Goal: Task Accomplishment & Management: Manage account settings

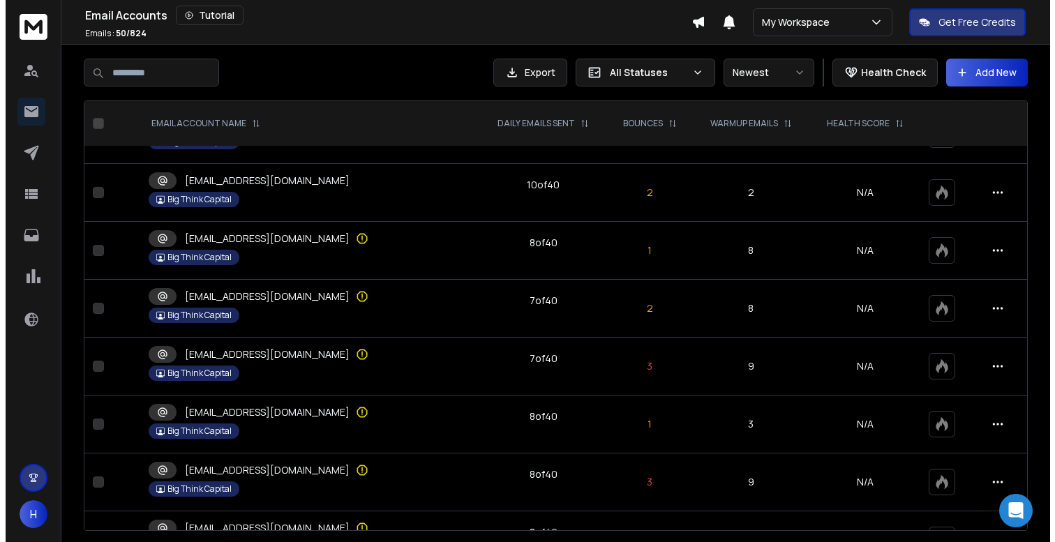
scroll to position [2532, 0]
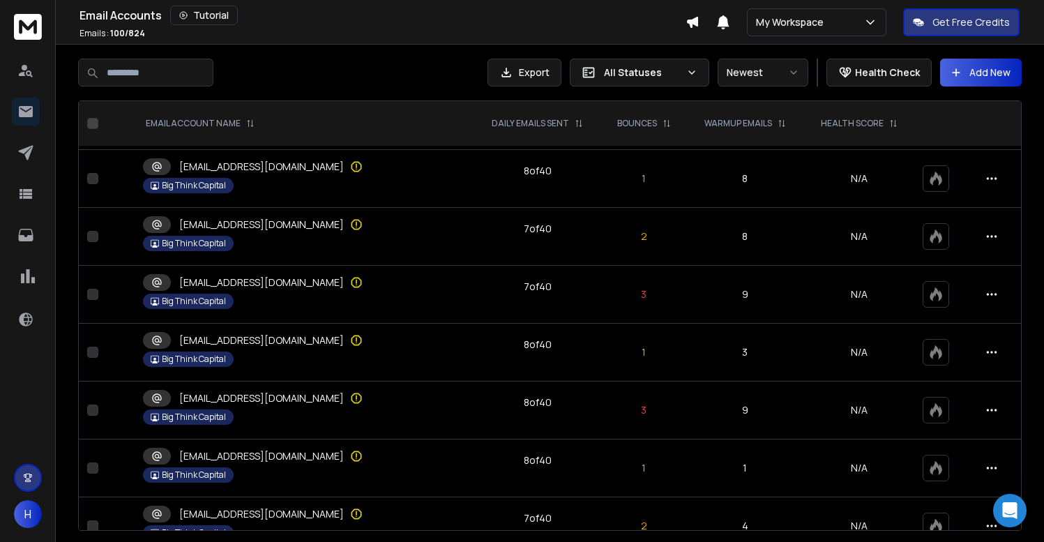
click at [422, 338] on div "[EMAIL_ADDRESS][DOMAIN_NAME]" at bounding box center [304, 340] width 322 height 17
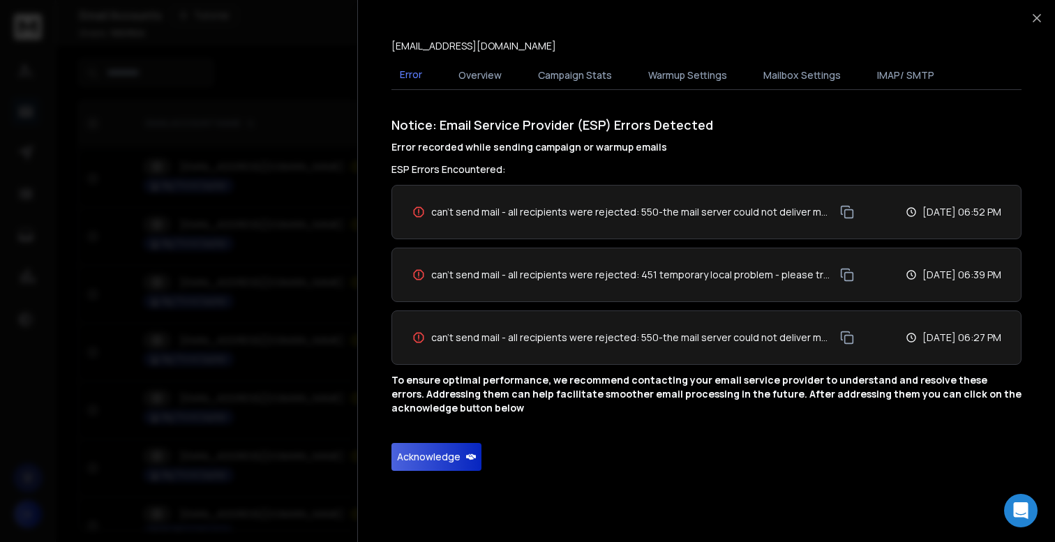
click at [830, 64] on button "Mailbox Settings" at bounding box center [802, 75] width 94 height 31
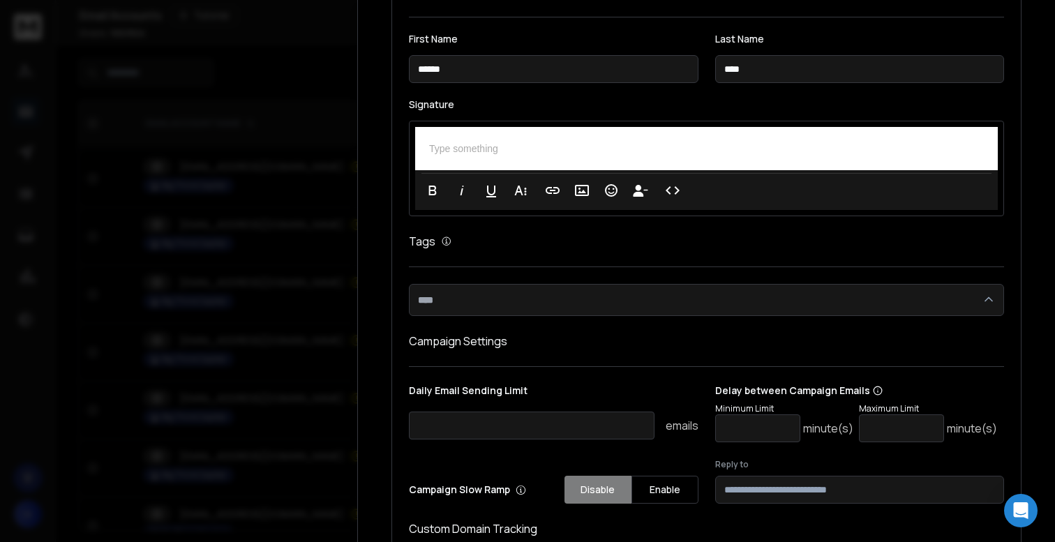
scroll to position [294, 0]
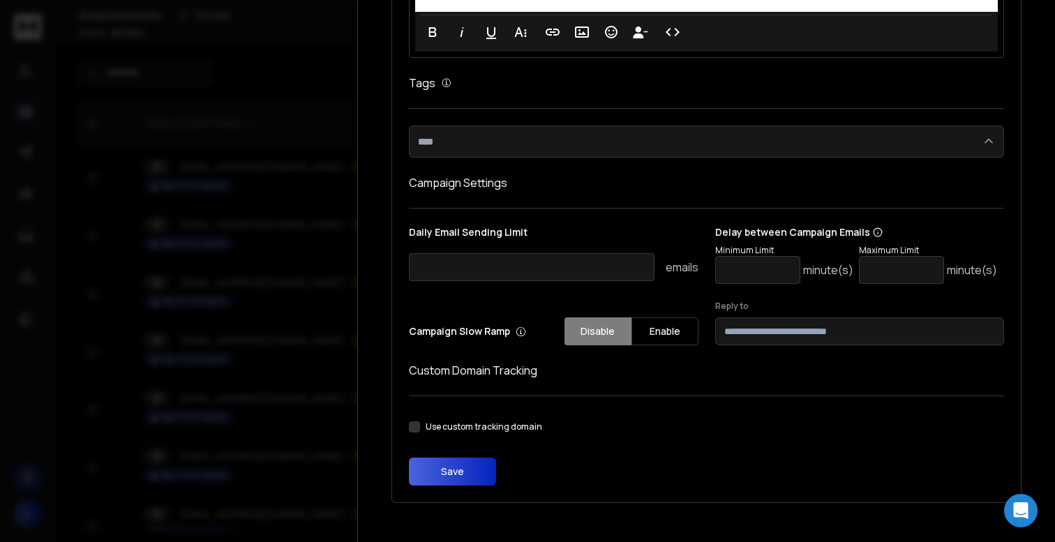
drag, startPoint x: 751, startPoint y: 267, endPoint x: 640, endPoint y: 267, distance: 110.9
click at [640, 267] on div "Daily Email Sending Limit ** emails Delay between Campaign Emails Minimum Limit…" at bounding box center [706, 285] width 595 height 120
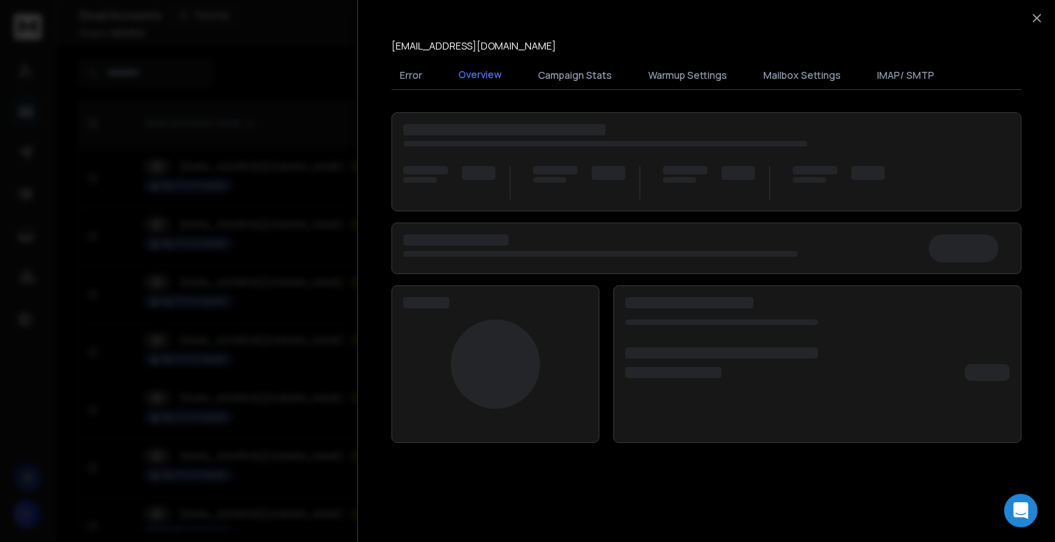
click at [253, 275] on div at bounding box center [527, 271] width 1055 height 542
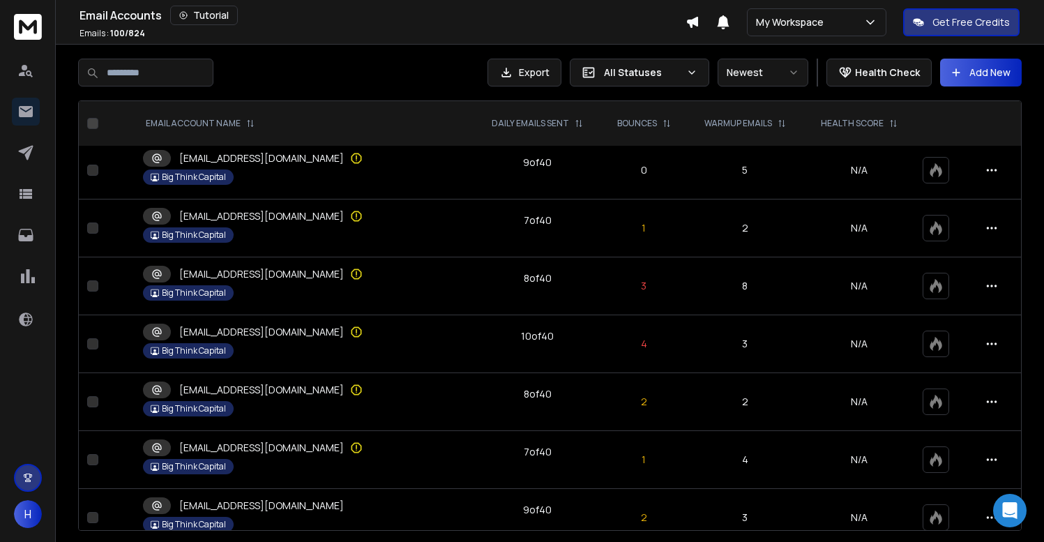
scroll to position [0, 0]
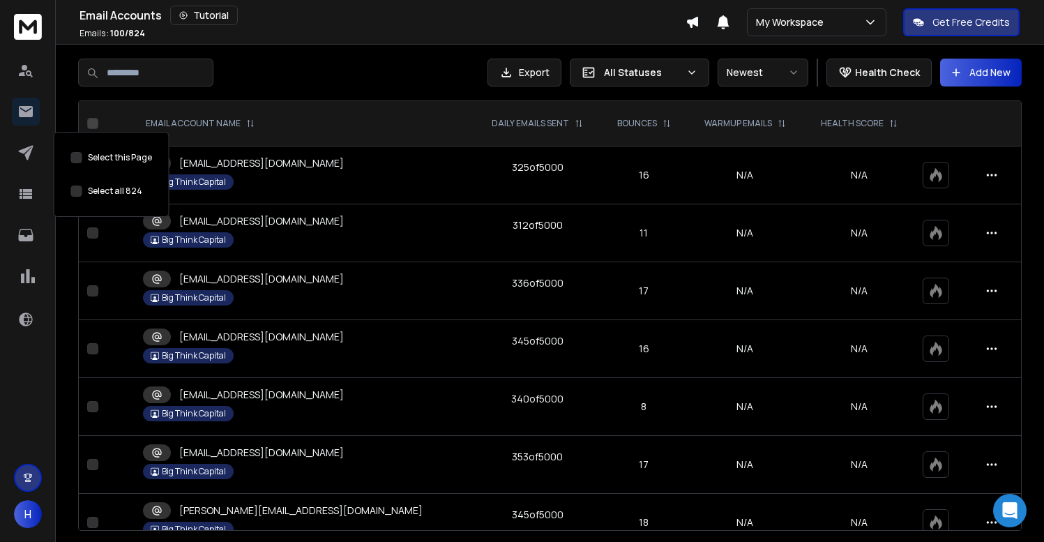
click at [95, 128] on button "Select this Page" at bounding box center [92, 123] width 11 height 11
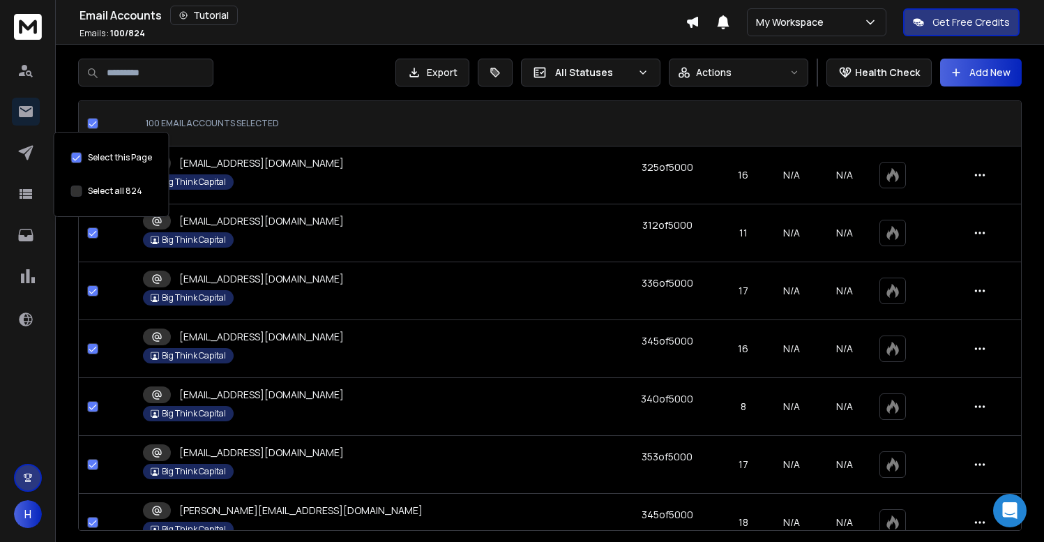
click at [76, 193] on button "Select this Page" at bounding box center [76, 191] width 11 height 11
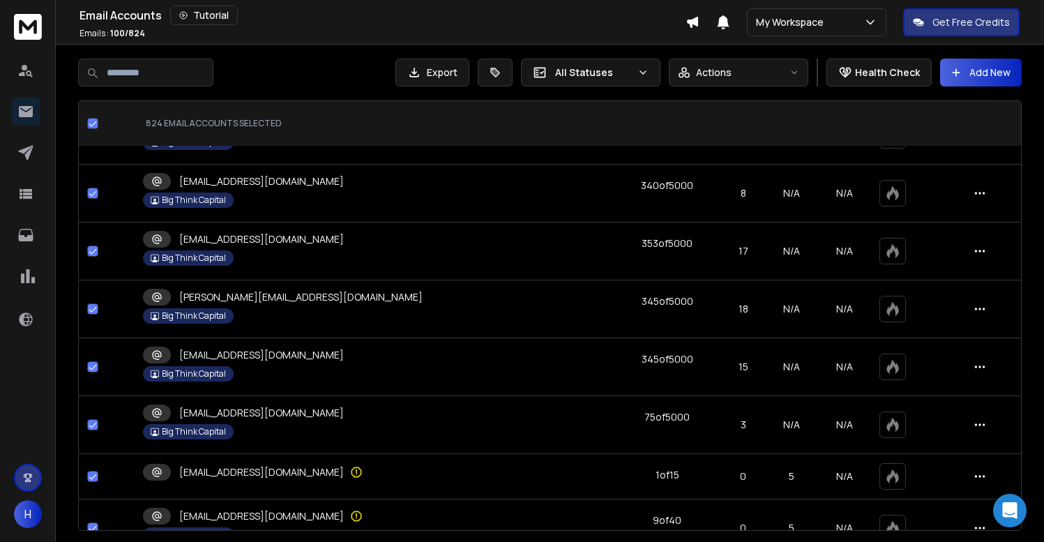
scroll to position [148, 0]
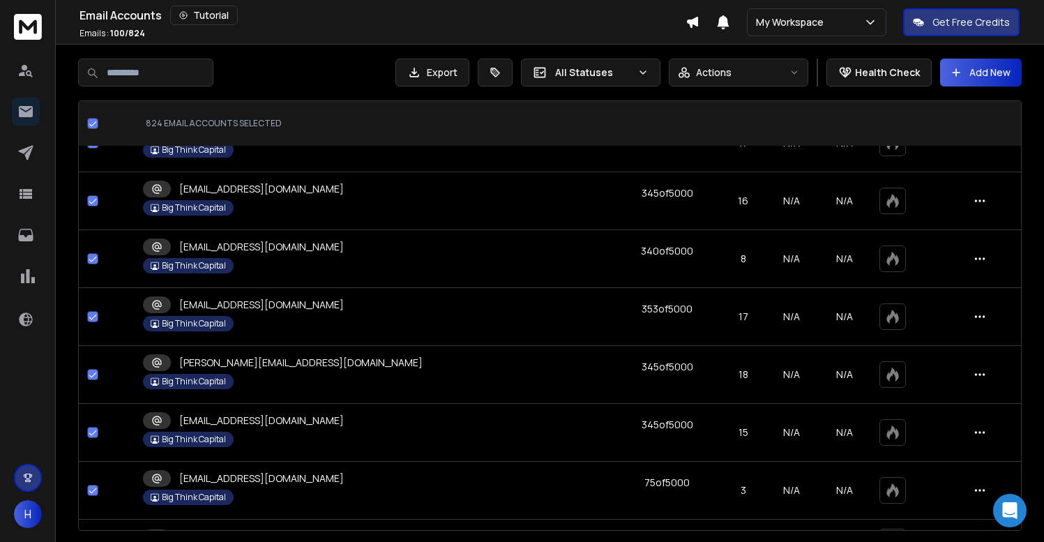
click at [90, 493] on button "button" at bounding box center [92, 490] width 11 height 11
click at [91, 434] on button "button" at bounding box center [92, 432] width 11 height 11
click at [93, 373] on button "button" at bounding box center [92, 374] width 11 height 11
click at [91, 317] on button "button" at bounding box center [92, 316] width 11 height 11
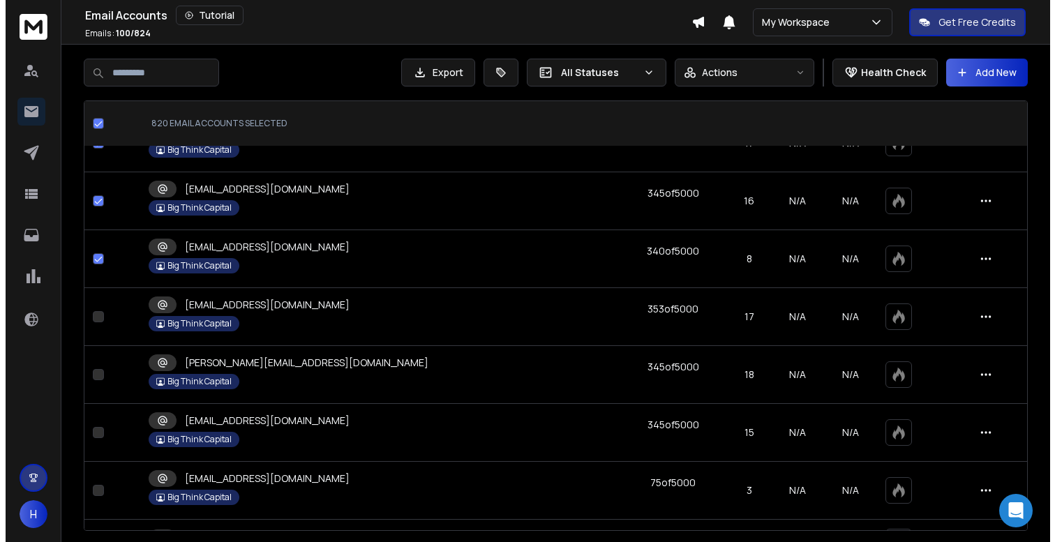
scroll to position [0, 0]
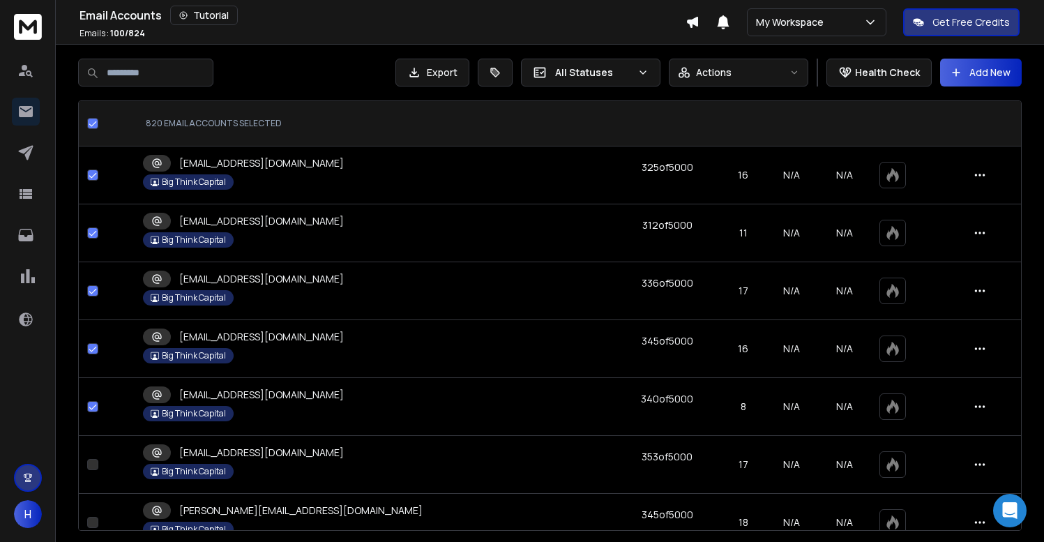
click at [94, 406] on button "button" at bounding box center [92, 406] width 11 height 11
click at [93, 345] on button "button" at bounding box center [92, 348] width 11 height 11
click at [91, 291] on button "button" at bounding box center [92, 290] width 11 height 11
click at [92, 227] on button "button" at bounding box center [92, 232] width 11 height 11
click at [91, 173] on button "button" at bounding box center [92, 175] width 11 height 11
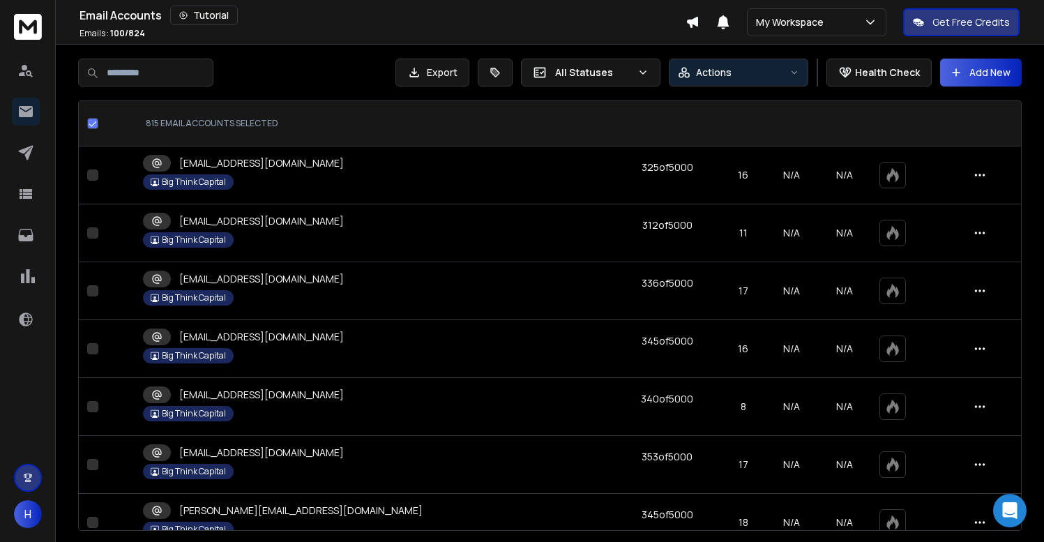
click at [784, 75] on div "Actions" at bounding box center [731, 73] width 106 height 14
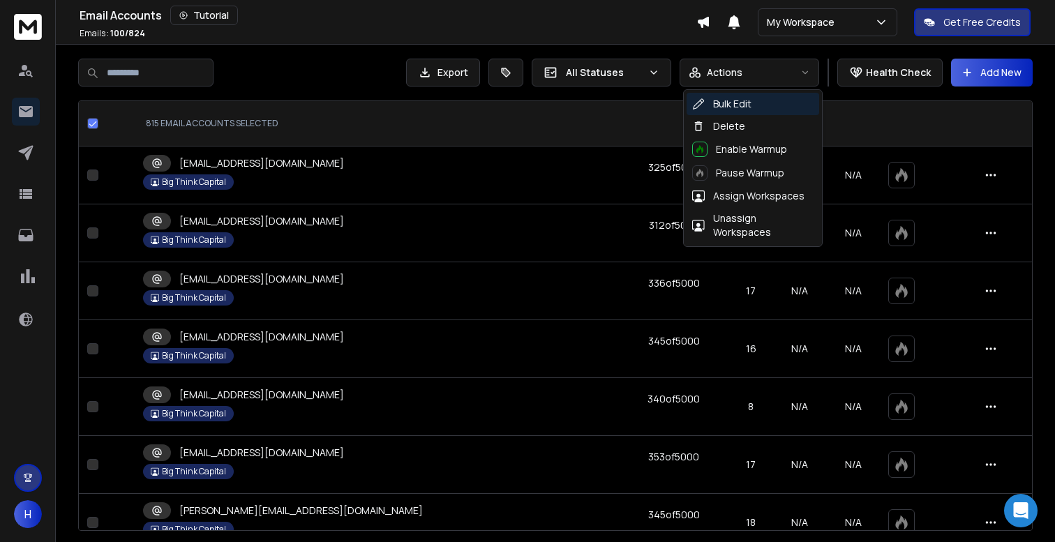
click at [732, 106] on div "Bulk Edit" at bounding box center [721, 104] width 59 height 14
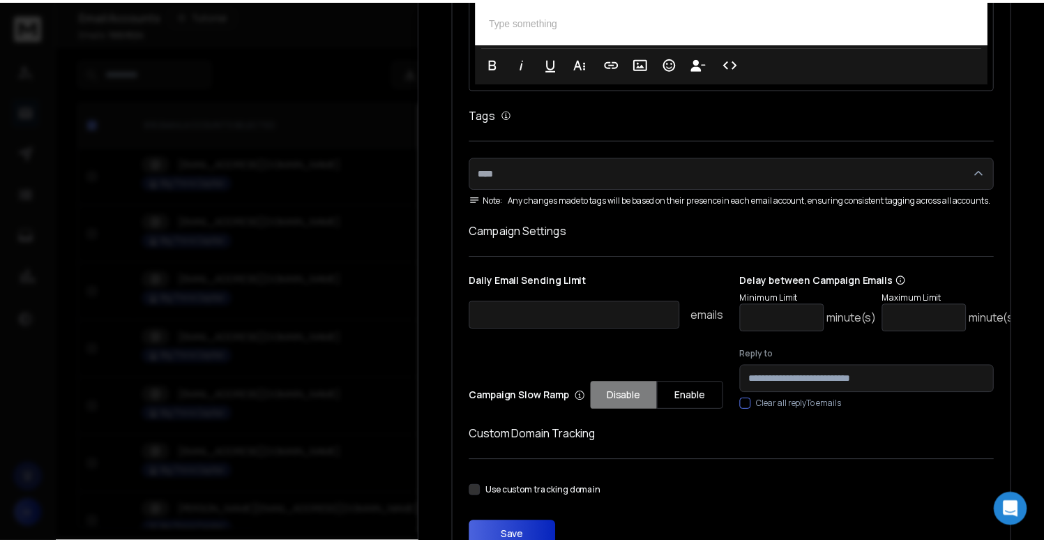
scroll to position [320, 0]
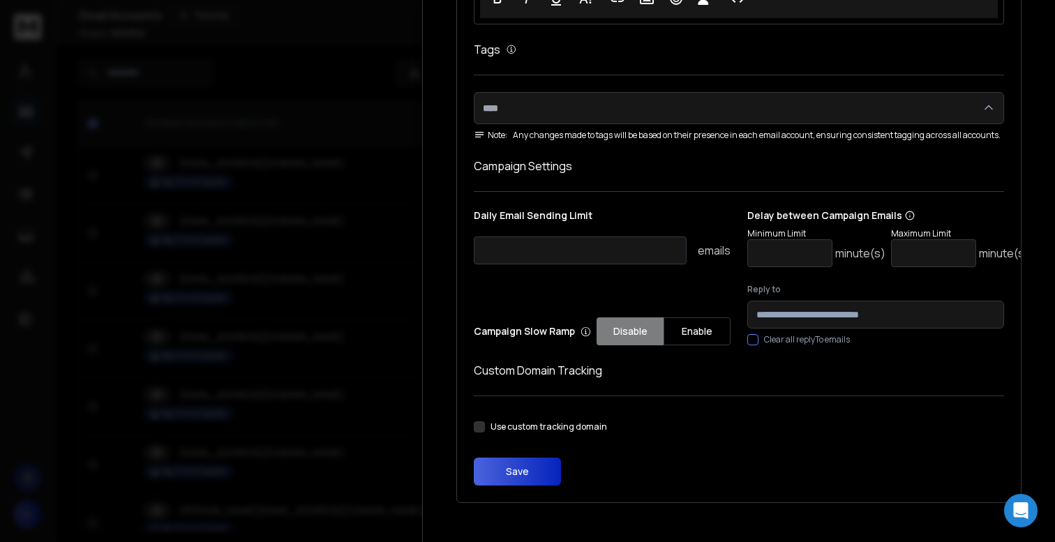
click at [399, 271] on div at bounding box center [527, 271] width 1055 height 542
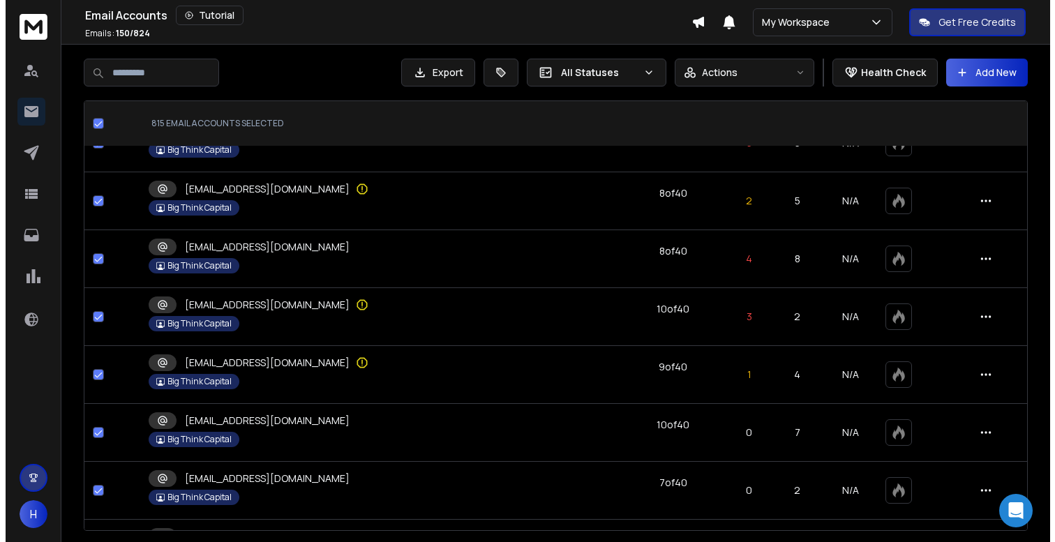
scroll to position [8106, 0]
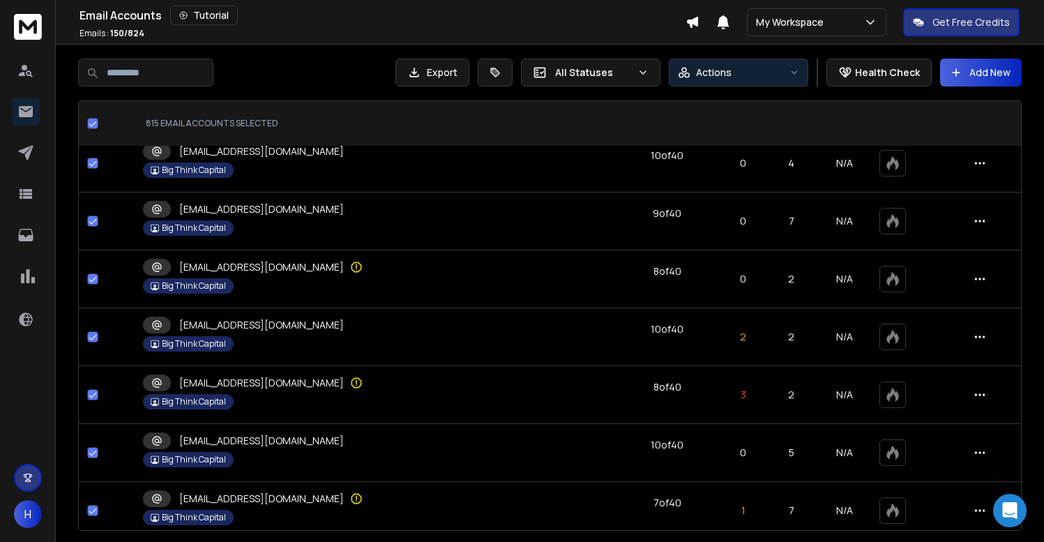
click at [779, 67] on div "Actions" at bounding box center [731, 73] width 106 height 14
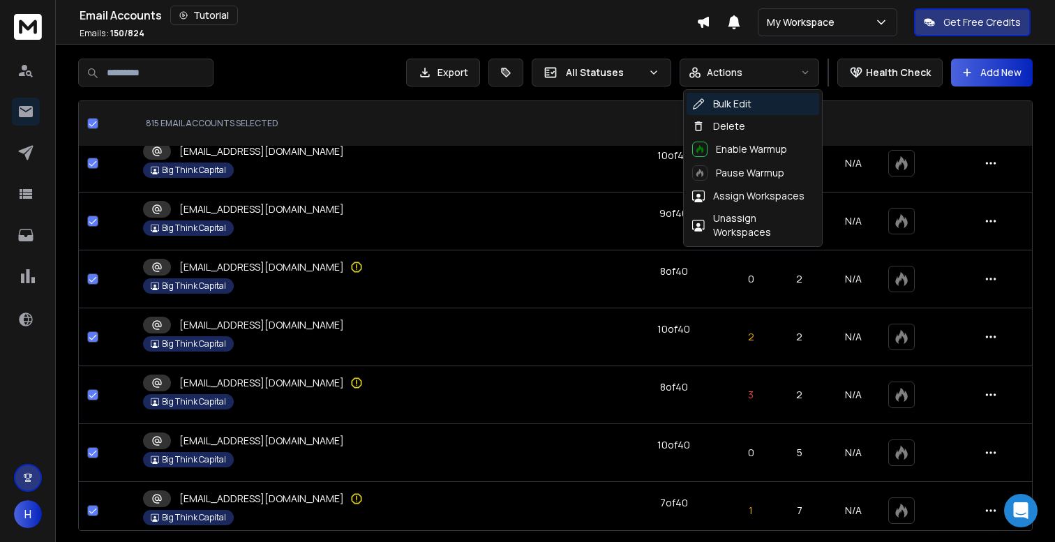
click at [770, 103] on div "Bulk Edit" at bounding box center [753, 104] width 133 height 22
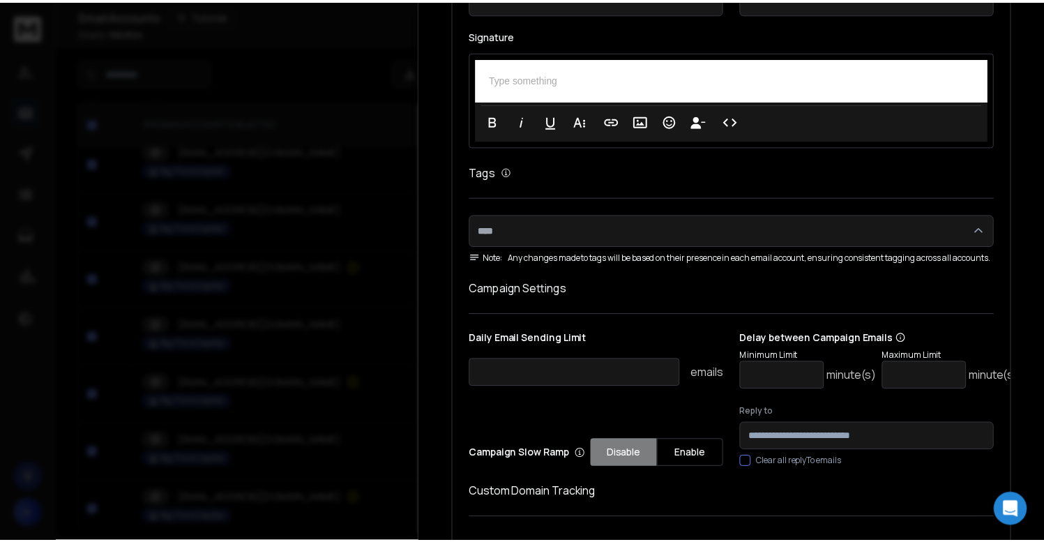
scroll to position [320, 0]
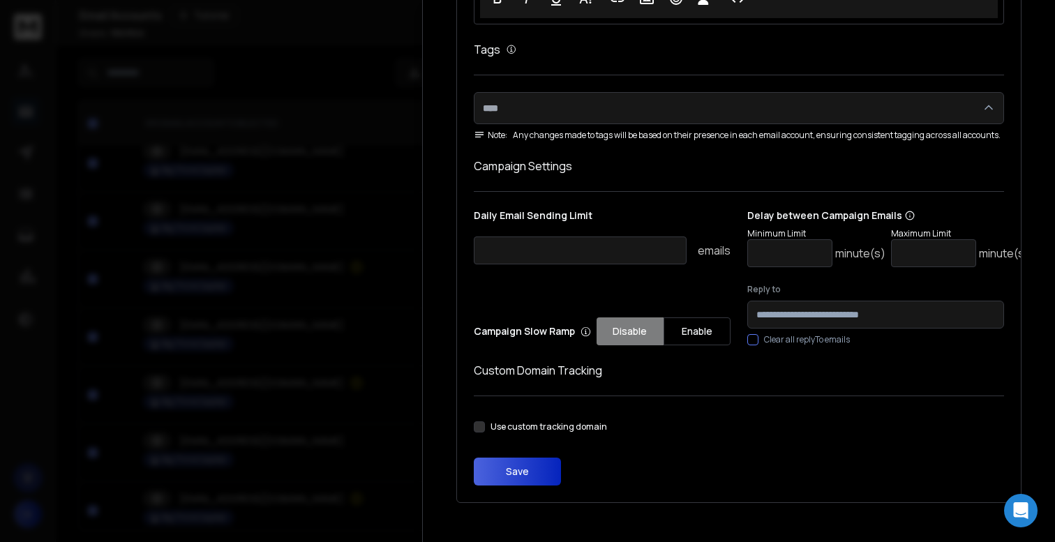
click at [781, 239] on input "number" at bounding box center [789, 253] width 85 height 28
type input "*"
click at [919, 243] on input "number" at bounding box center [933, 253] width 85 height 28
type input "*"
click at [527, 463] on button "Save" at bounding box center [517, 472] width 87 height 28
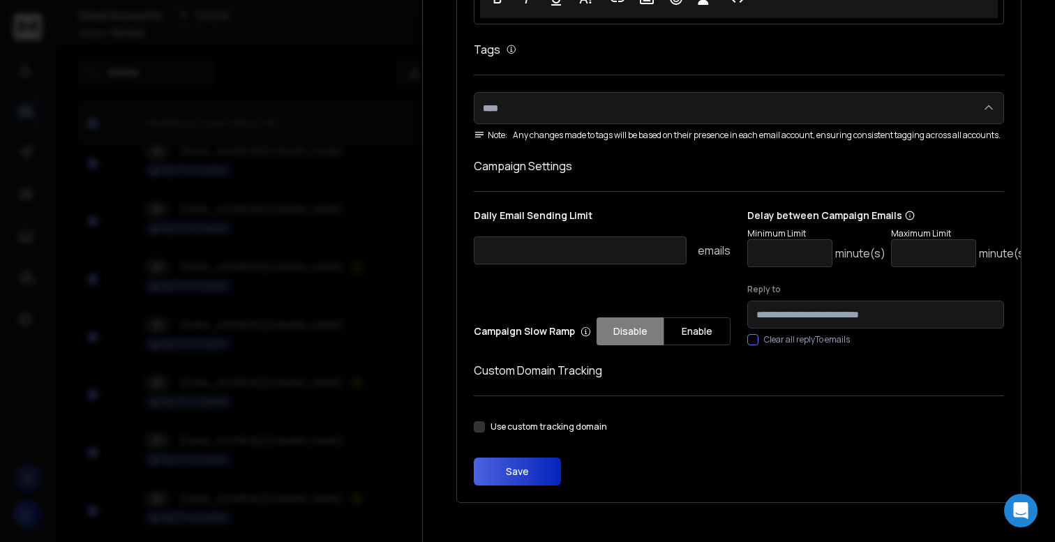
click at [346, 151] on div at bounding box center [527, 271] width 1055 height 542
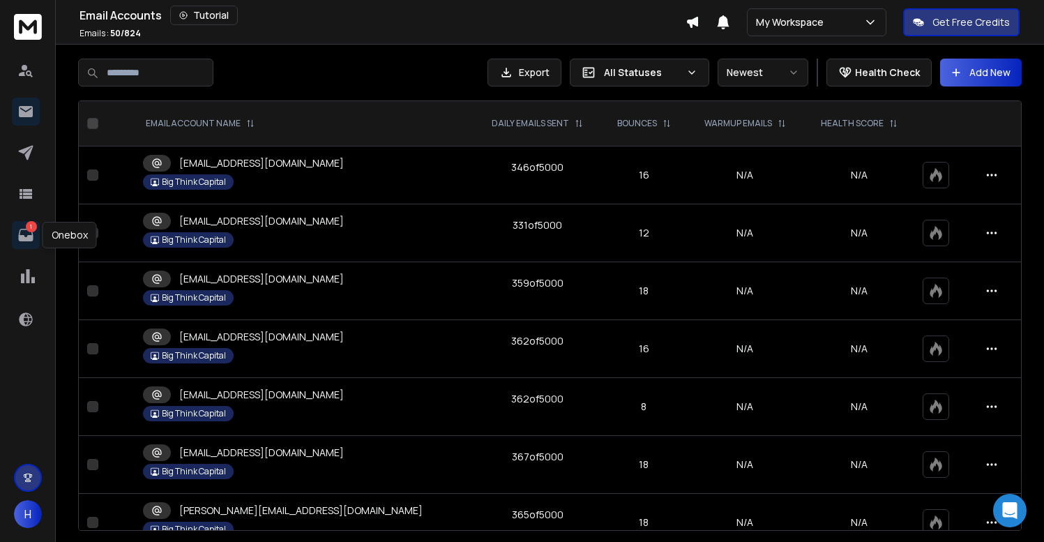
click at [23, 231] on icon at bounding box center [25, 235] width 17 height 17
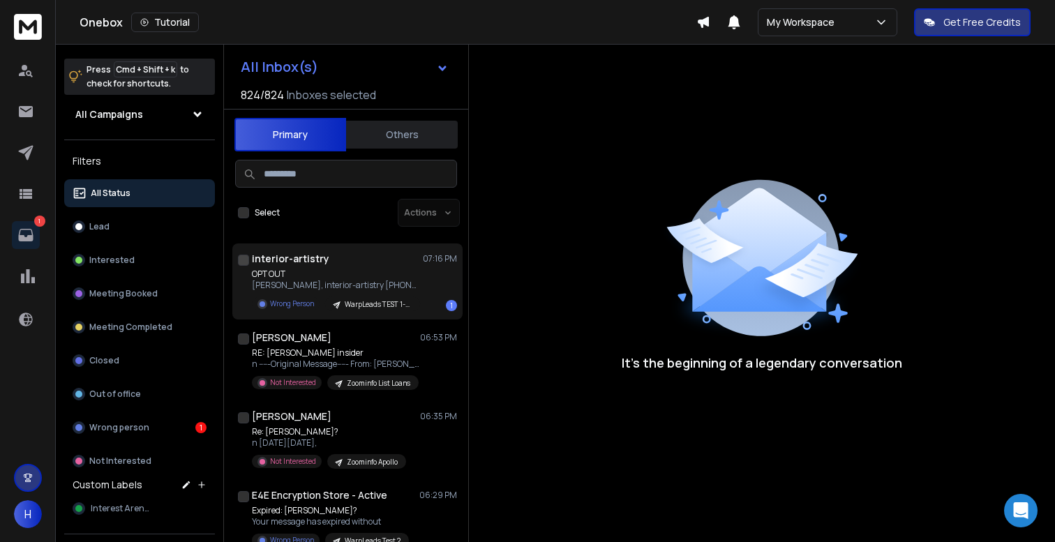
click at [350, 260] on div "interior-artistry 07:16 PM" at bounding box center [354, 259] width 205 height 14
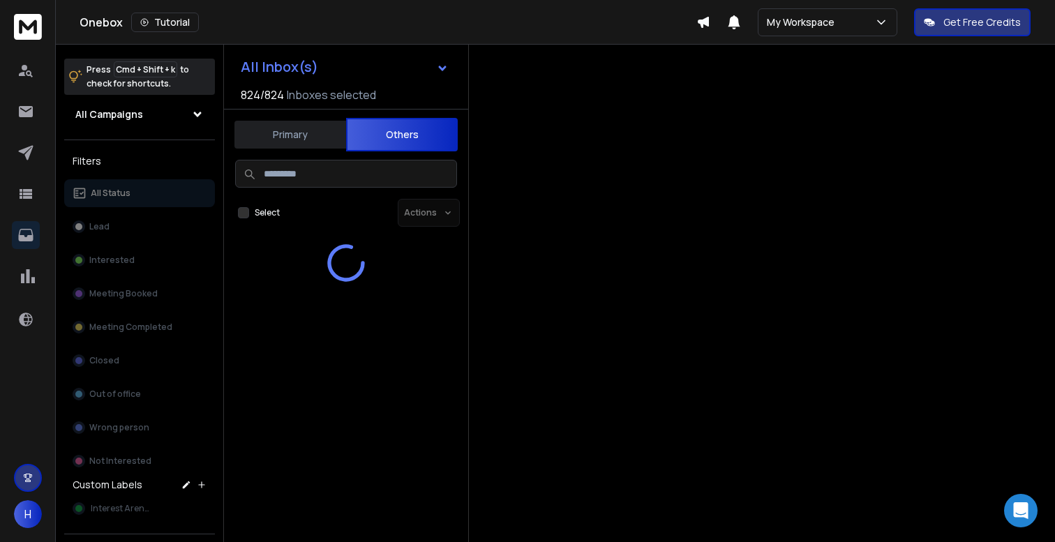
click at [373, 133] on button "Others" at bounding box center [402, 134] width 112 height 33
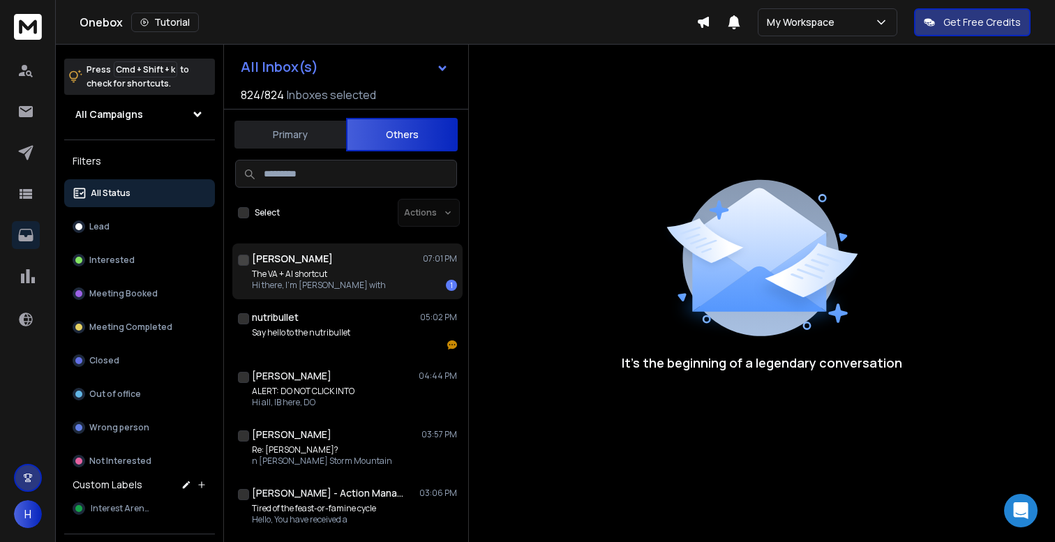
click at [359, 280] on div "The VA + AI shortcut Hi there, I’m [PERSON_NAME] with 1" at bounding box center [354, 280] width 205 height 22
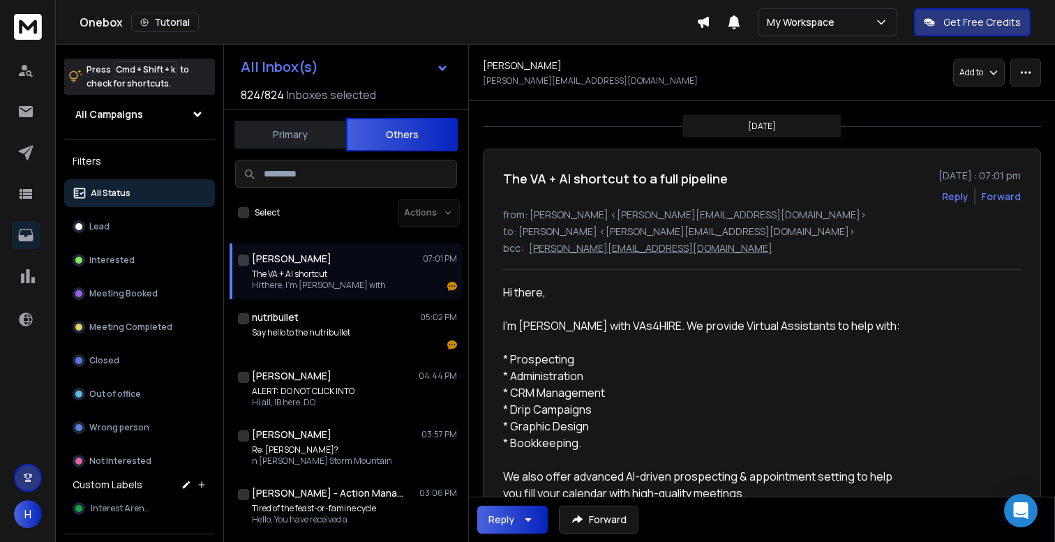
click at [255, 134] on button "Primary" at bounding box center [290, 134] width 112 height 31
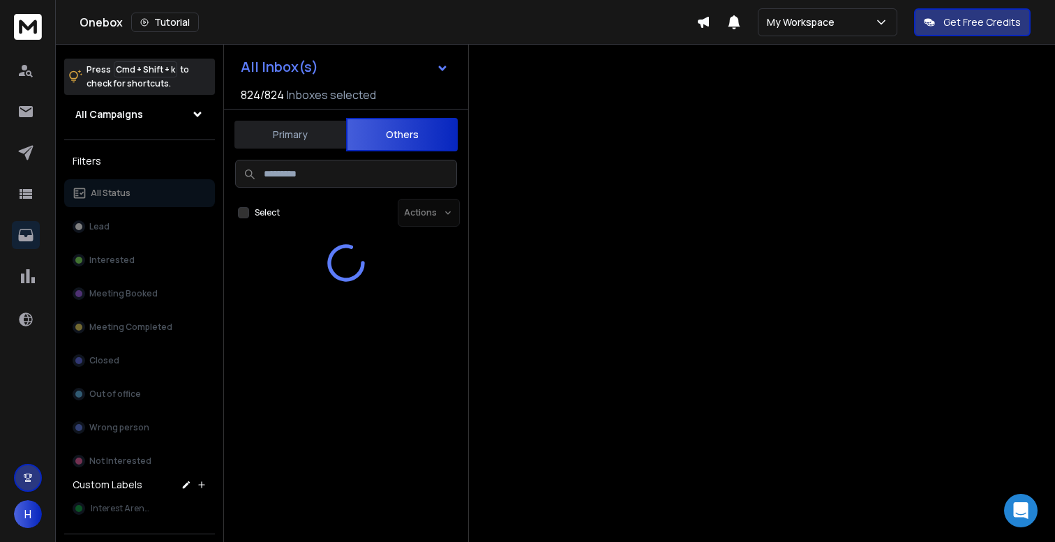
click at [419, 135] on button "Others" at bounding box center [402, 134] width 112 height 33
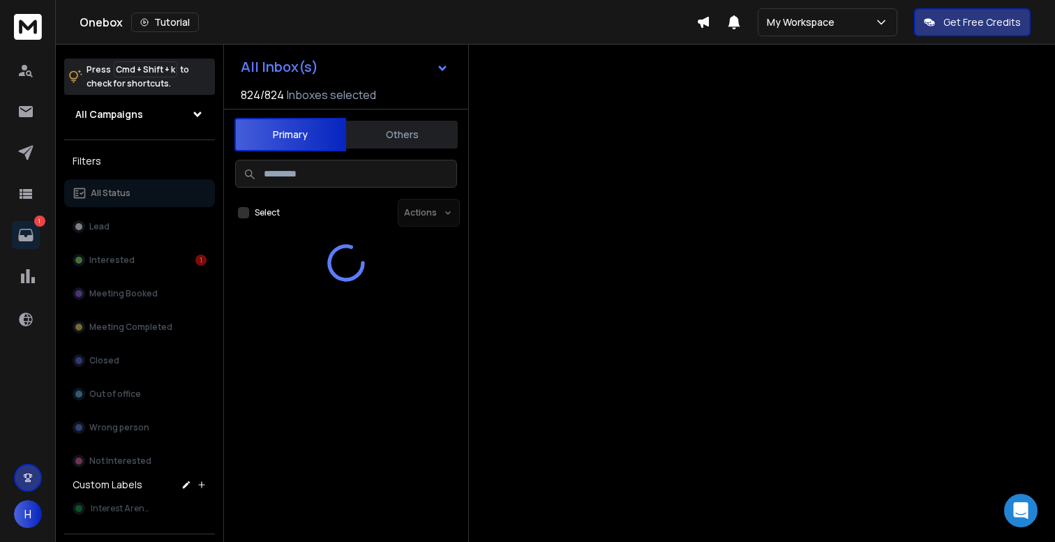
click at [266, 119] on button "Primary" at bounding box center [290, 134] width 112 height 33
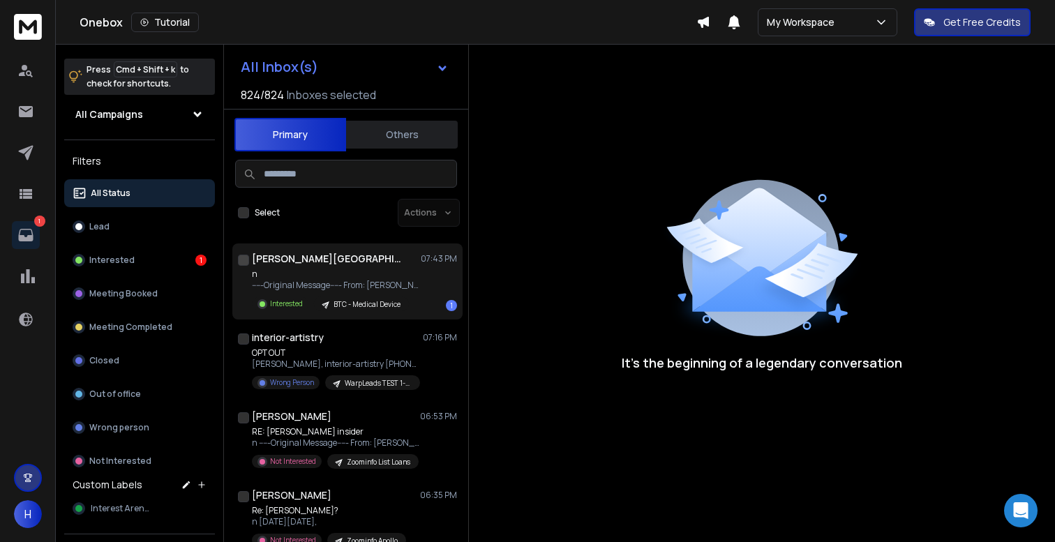
click at [404, 271] on p "n" at bounding box center [335, 274] width 167 height 11
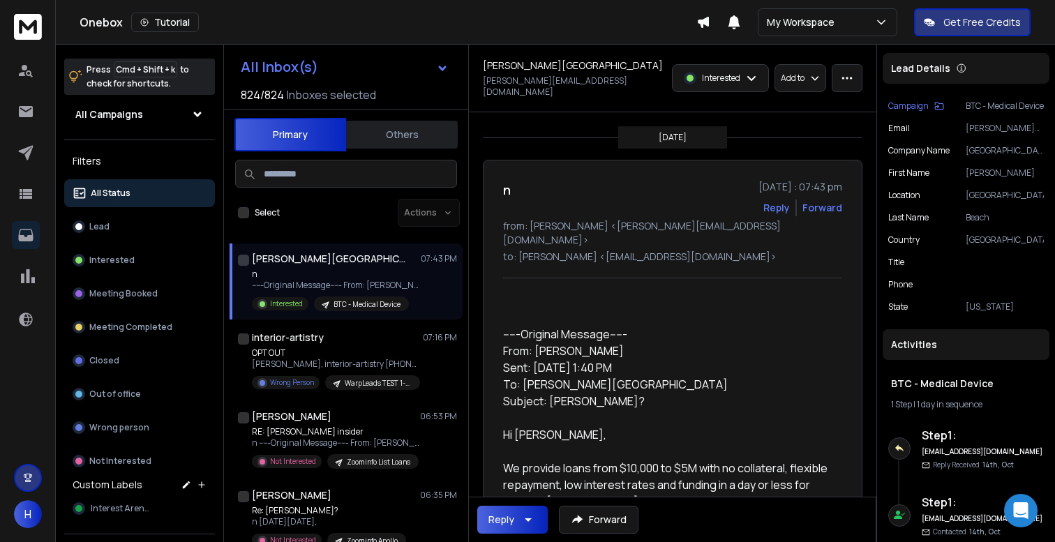
click at [382, 129] on button "Others" at bounding box center [402, 134] width 112 height 31
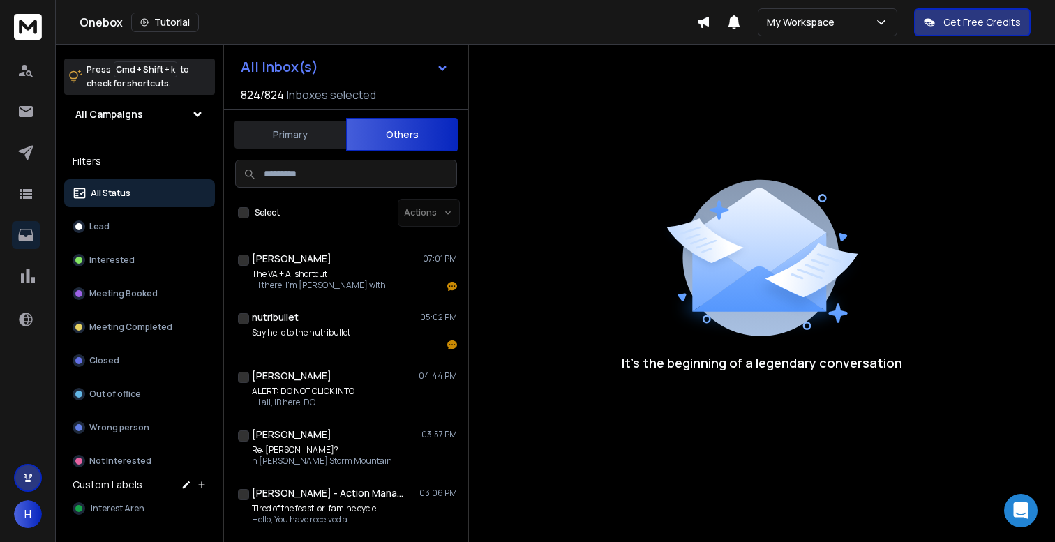
click at [283, 132] on button "Primary" at bounding box center [290, 134] width 112 height 31
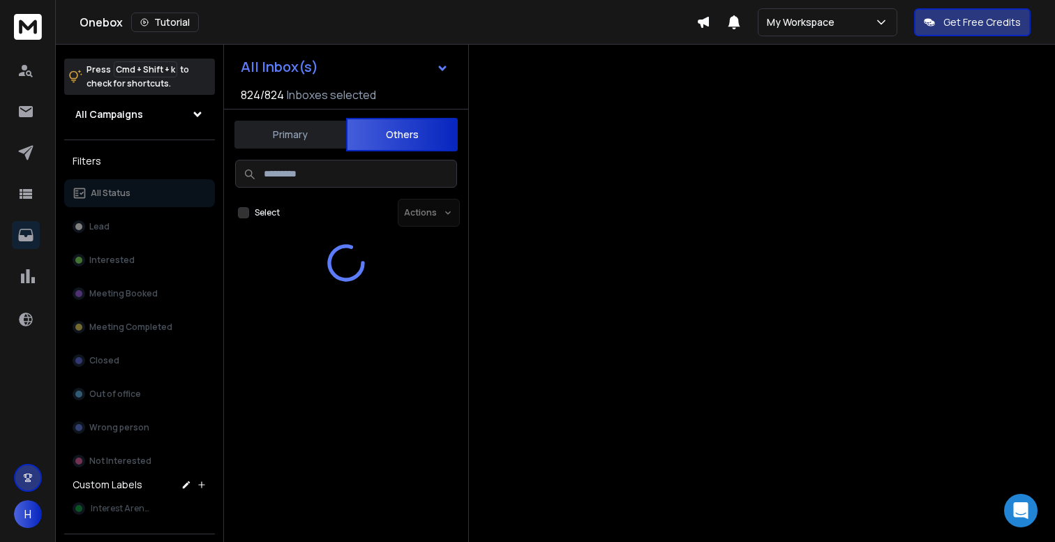
click at [389, 137] on button "Others" at bounding box center [402, 134] width 112 height 33
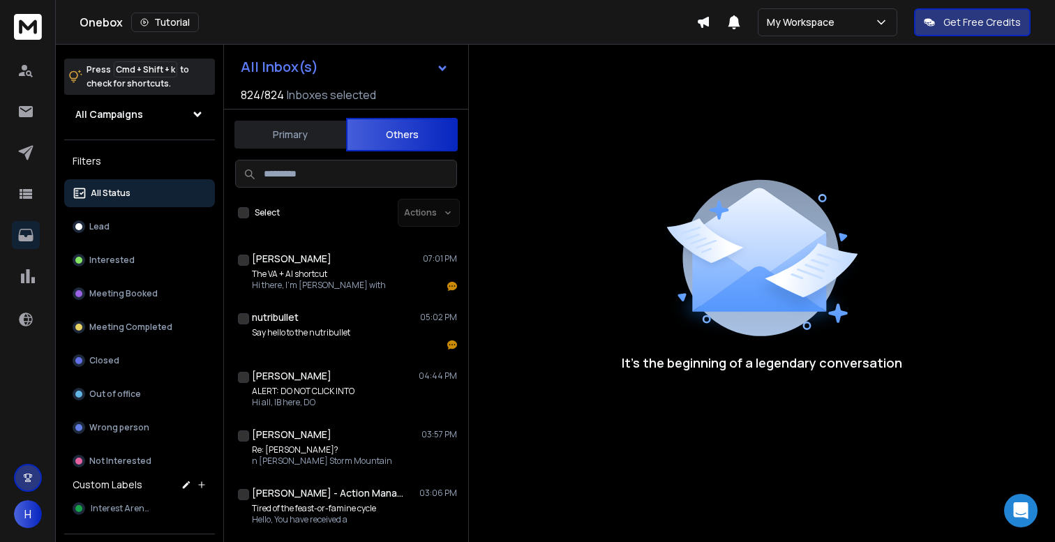
click at [309, 133] on button "Primary" at bounding box center [290, 134] width 112 height 31
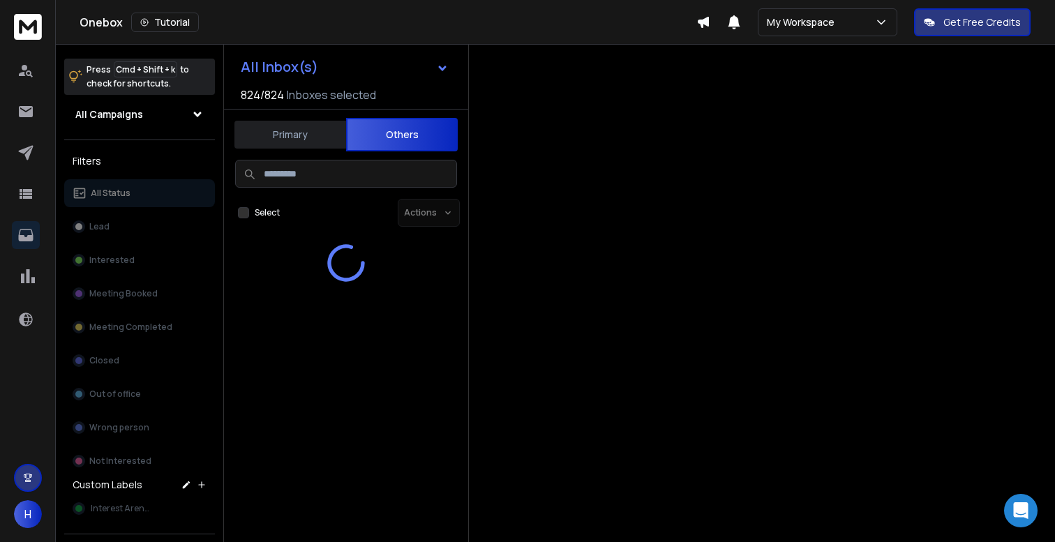
click at [361, 125] on button "Others" at bounding box center [402, 134] width 112 height 33
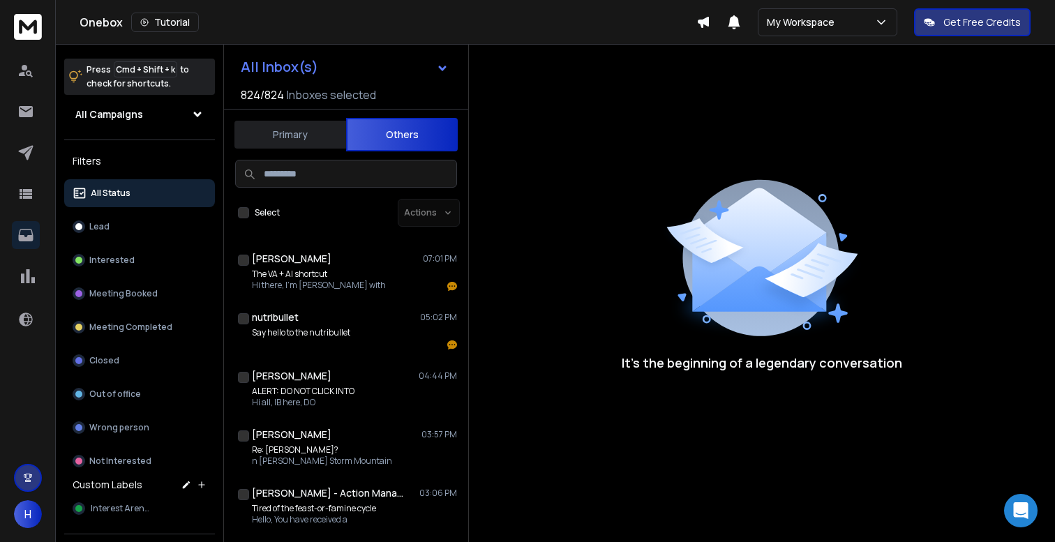
click at [288, 135] on button "Primary" at bounding box center [290, 134] width 112 height 31
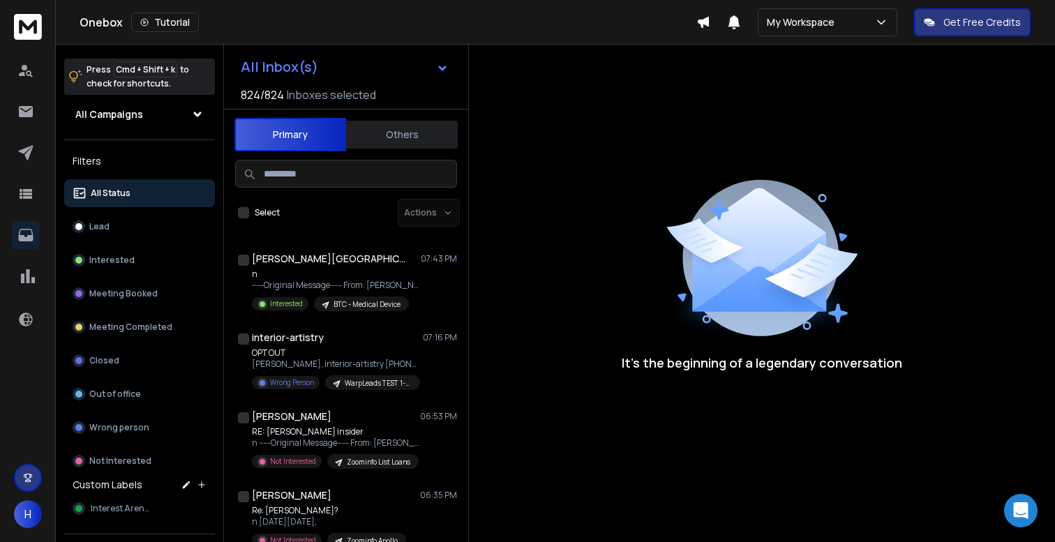
click at [367, 118] on div "All Inbox(s) 824 / 824 Inboxes selected Primary Others Select Actions [PERSON_N…" at bounding box center [346, 316] width 244 height 542
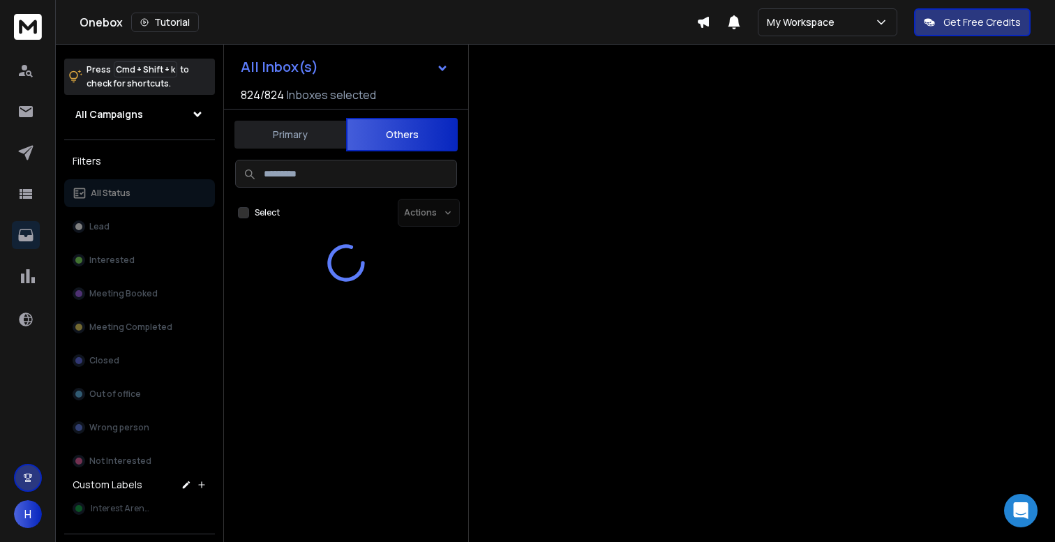
click at [367, 131] on button "Others" at bounding box center [402, 134] width 112 height 33
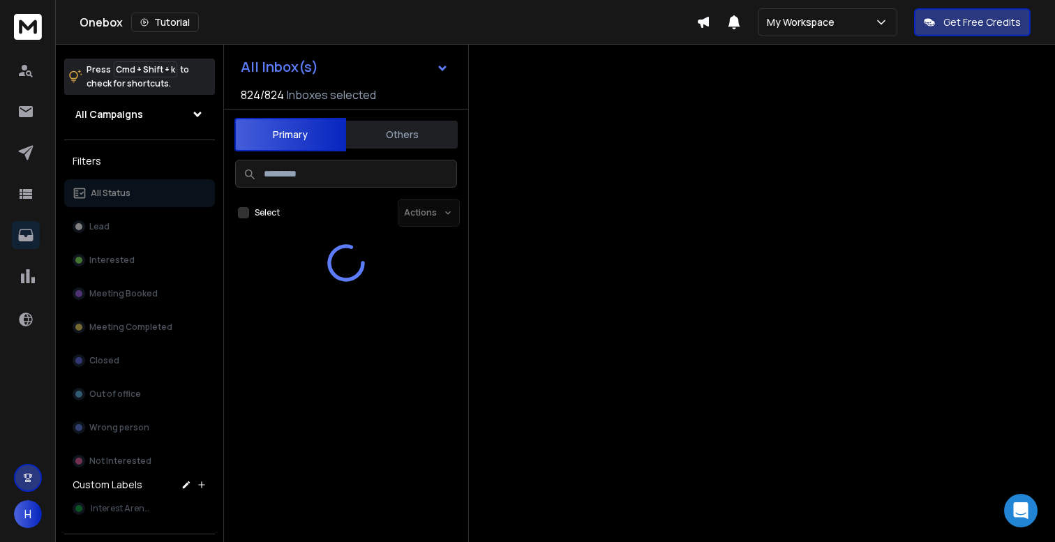
click at [301, 128] on button "Primary" at bounding box center [290, 134] width 112 height 33
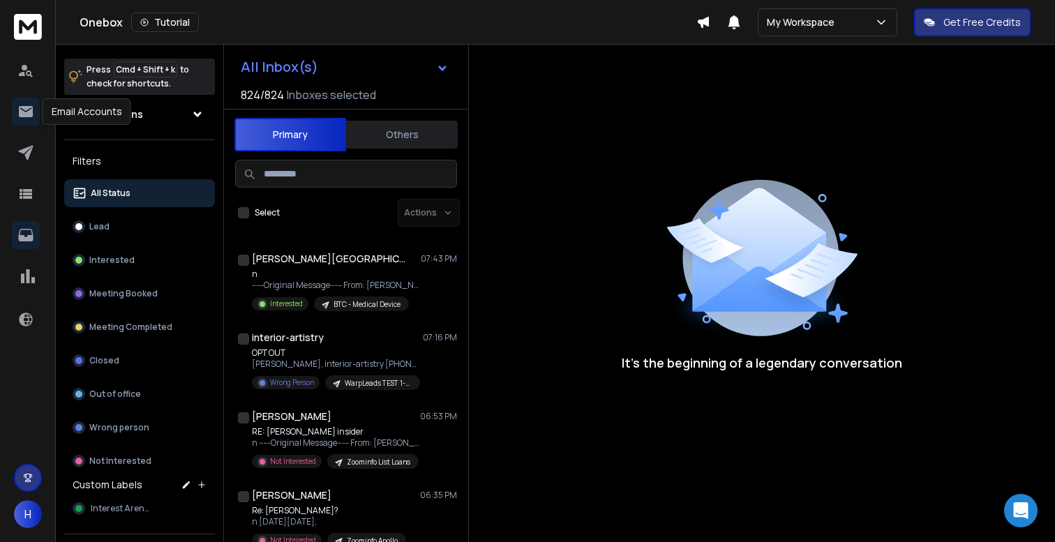
click at [20, 106] on icon at bounding box center [26, 111] width 14 height 11
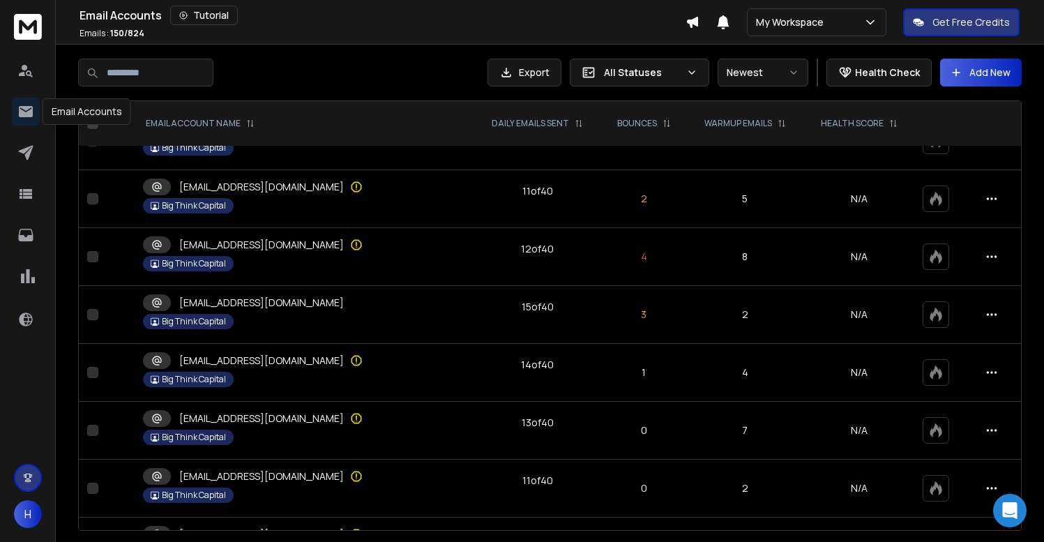
scroll to position [8323, 0]
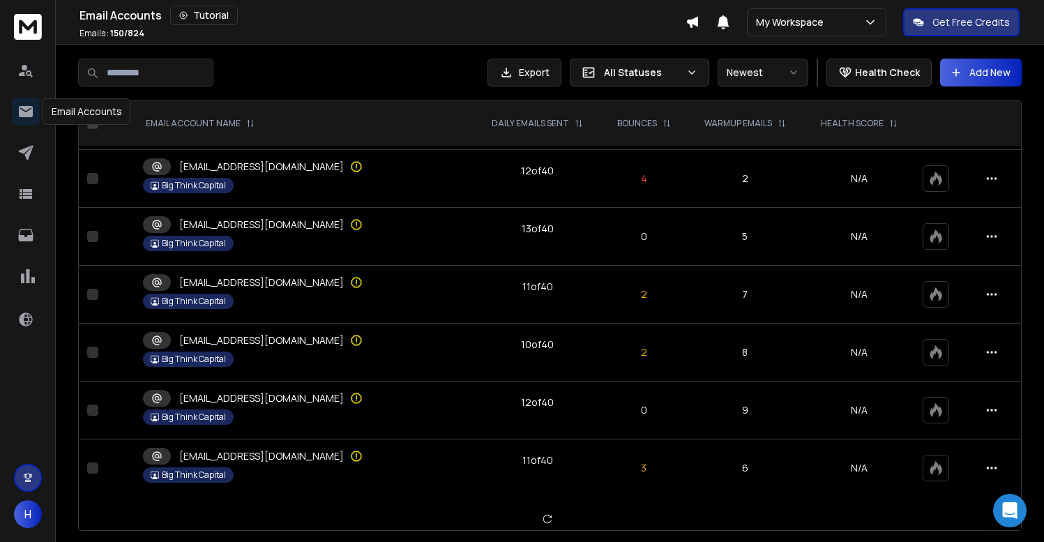
click at [393, 315] on td "[EMAIL_ADDRESS][DOMAIN_NAME] Big Think Capital" at bounding box center [304, 295] width 339 height 58
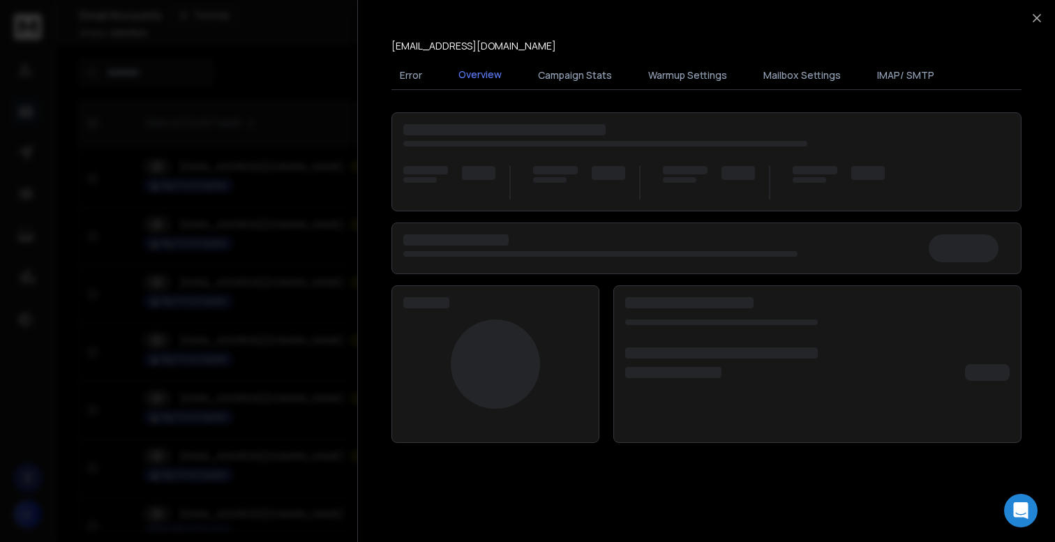
click at [260, 237] on div at bounding box center [527, 271] width 1055 height 542
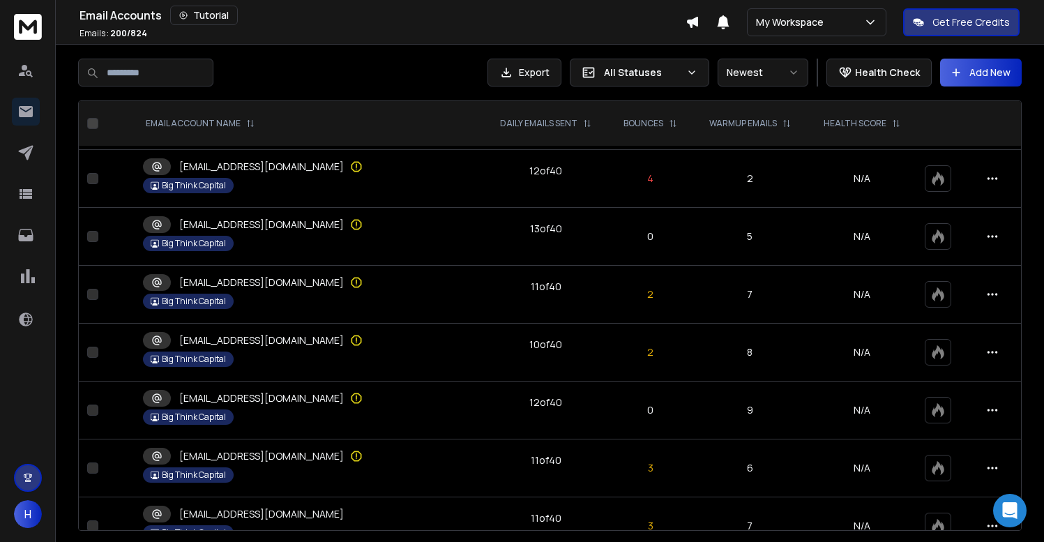
click at [427, 257] on td "[EMAIL_ADDRESS][DOMAIN_NAME] Big Think Capital" at bounding box center [309, 237] width 349 height 58
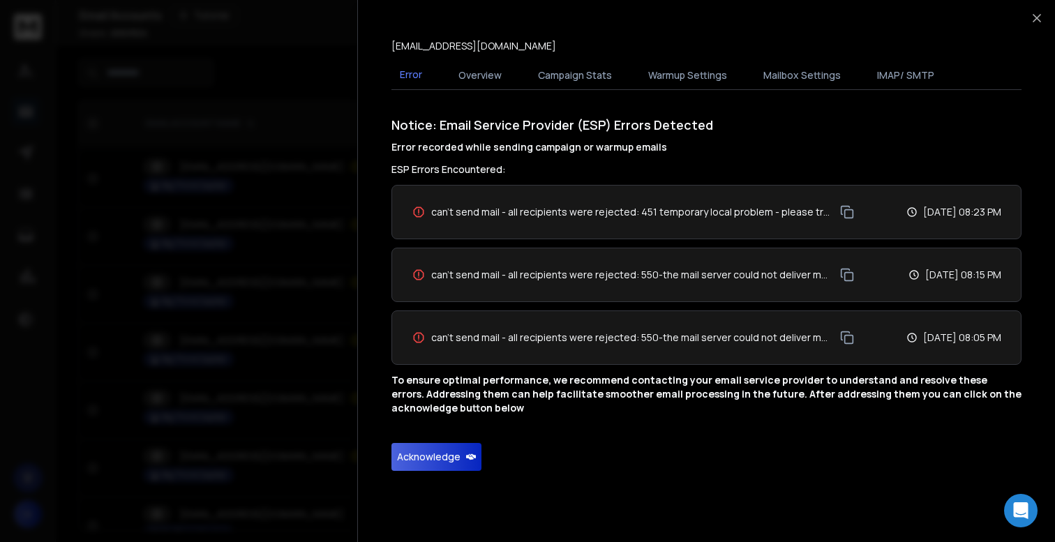
click at [793, 56] on div "[EMAIL_ADDRESS][DOMAIN_NAME] Error Overview Campaign Stats Warmup Settings Mail…" at bounding box center [707, 255] width 664 height 477
click at [793, 63] on button "Mailbox Settings" at bounding box center [802, 75] width 94 height 31
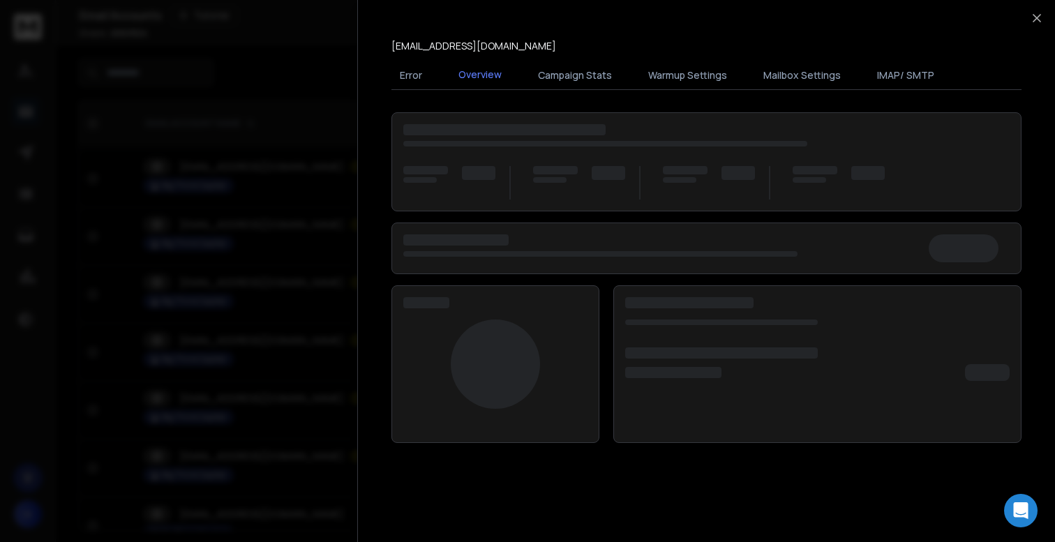
click at [258, 297] on div at bounding box center [527, 271] width 1055 height 542
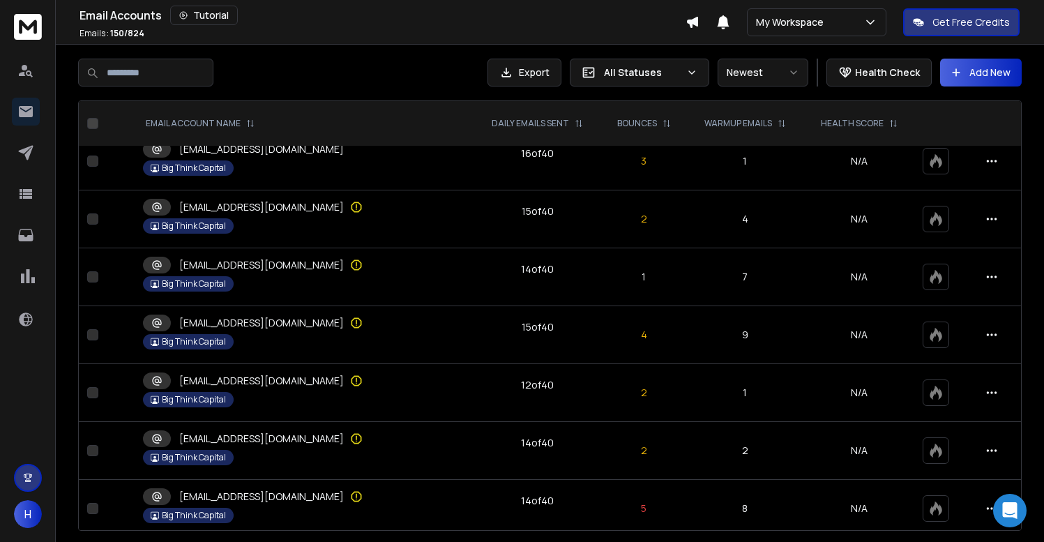
scroll to position [6862, 0]
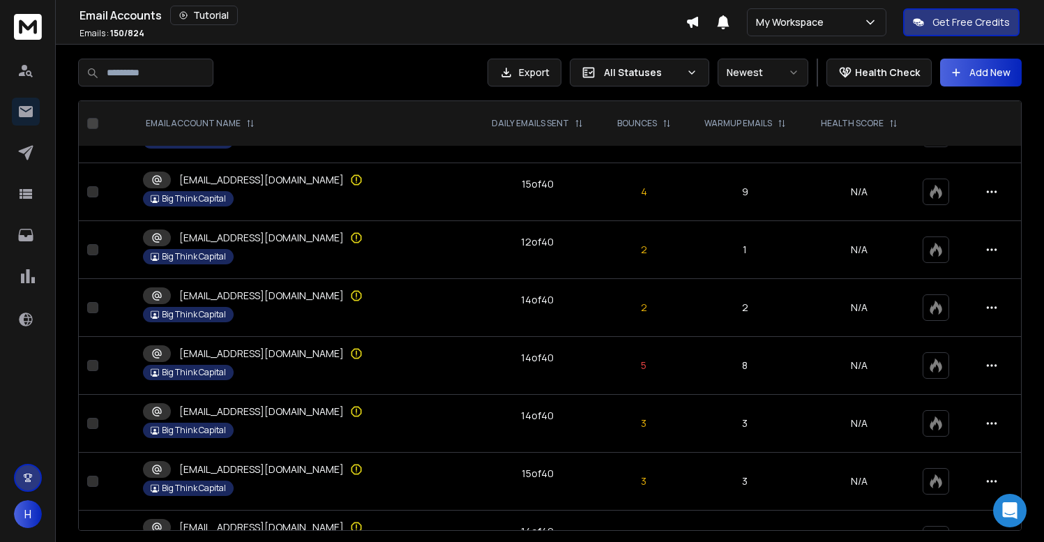
click at [350, 357] on div "[EMAIL_ADDRESS][DOMAIN_NAME]" at bounding box center [304, 353] width 322 height 17
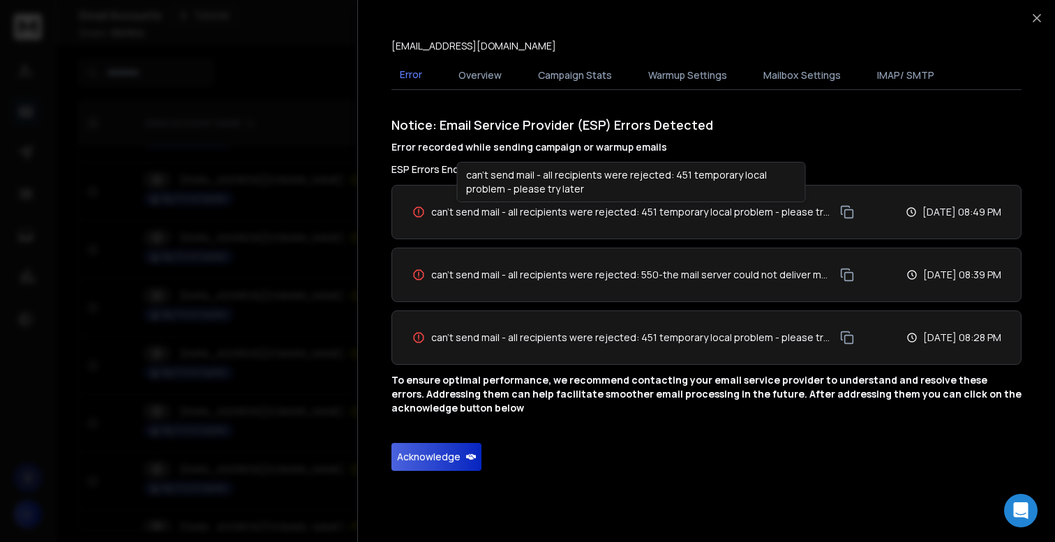
click at [171, 253] on div at bounding box center [527, 271] width 1055 height 542
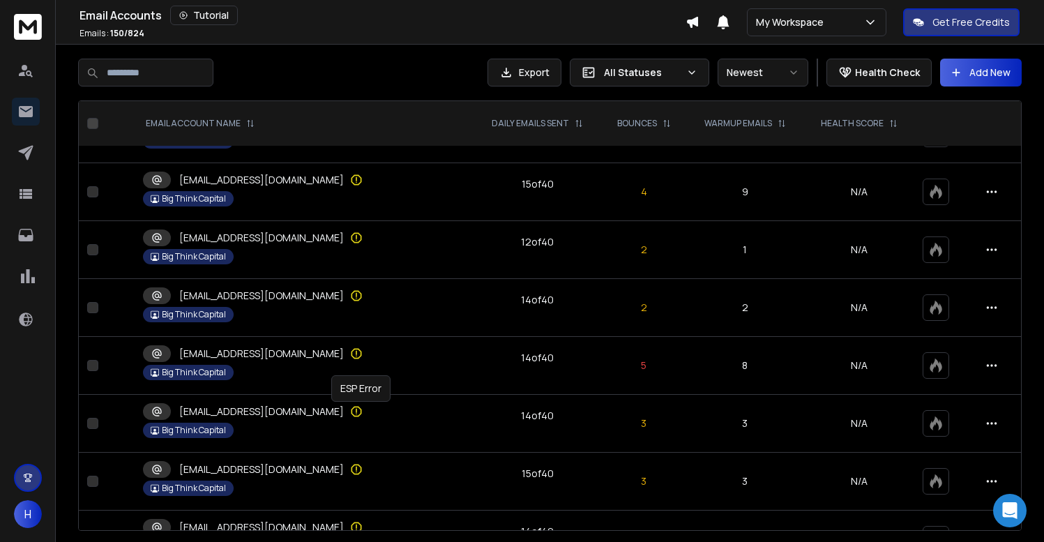
click at [334, 426] on div "Big Think Capital" at bounding box center [304, 430] width 322 height 15
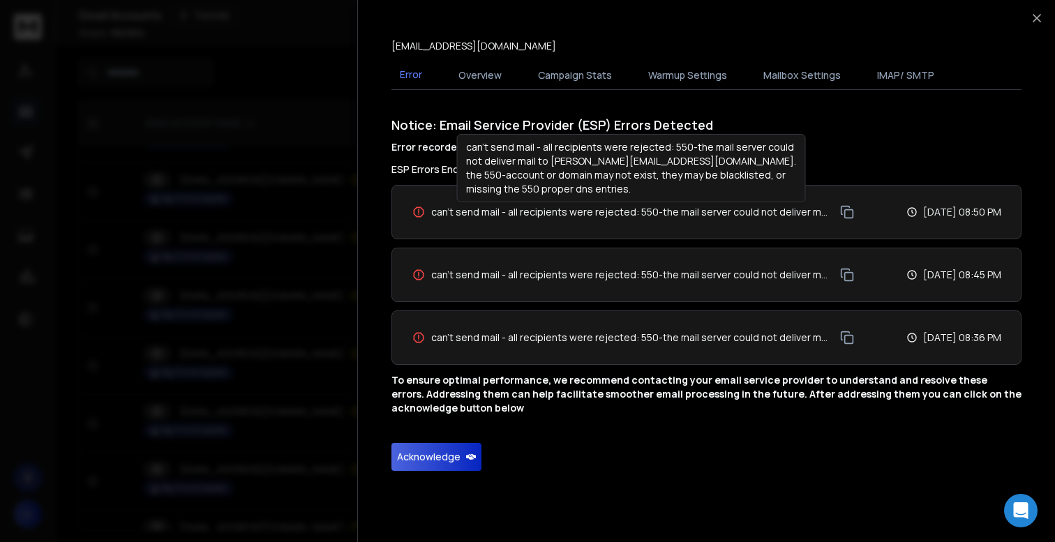
click at [121, 257] on div at bounding box center [527, 271] width 1055 height 542
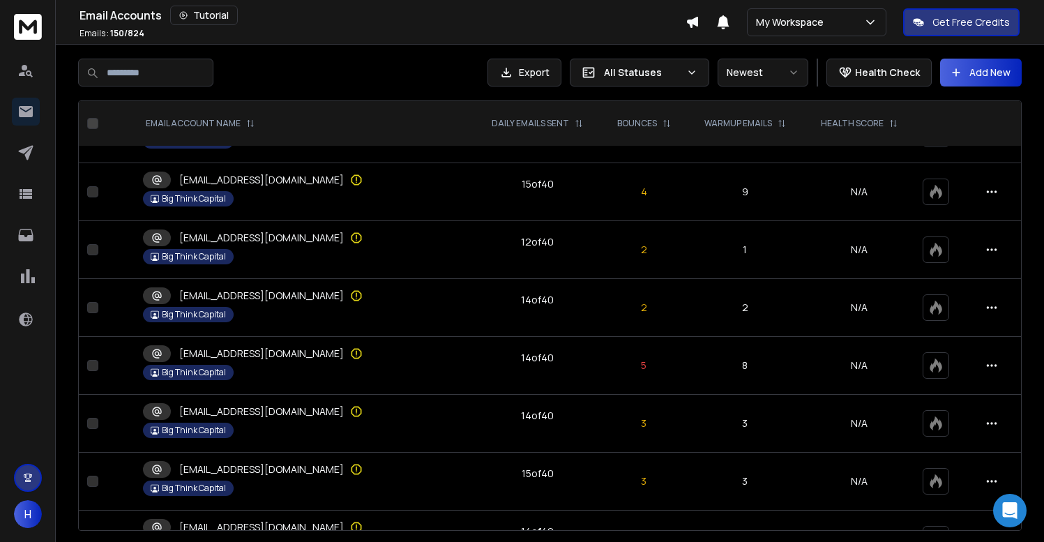
scroll to position [8323, 0]
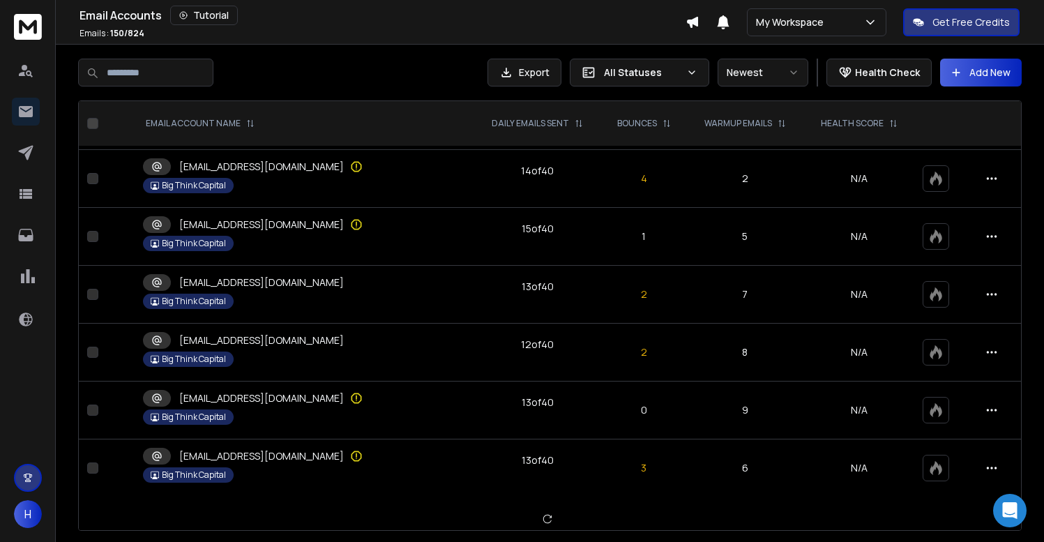
click at [336, 403] on p "[EMAIL_ADDRESS][DOMAIN_NAME]" at bounding box center [261, 398] width 165 height 14
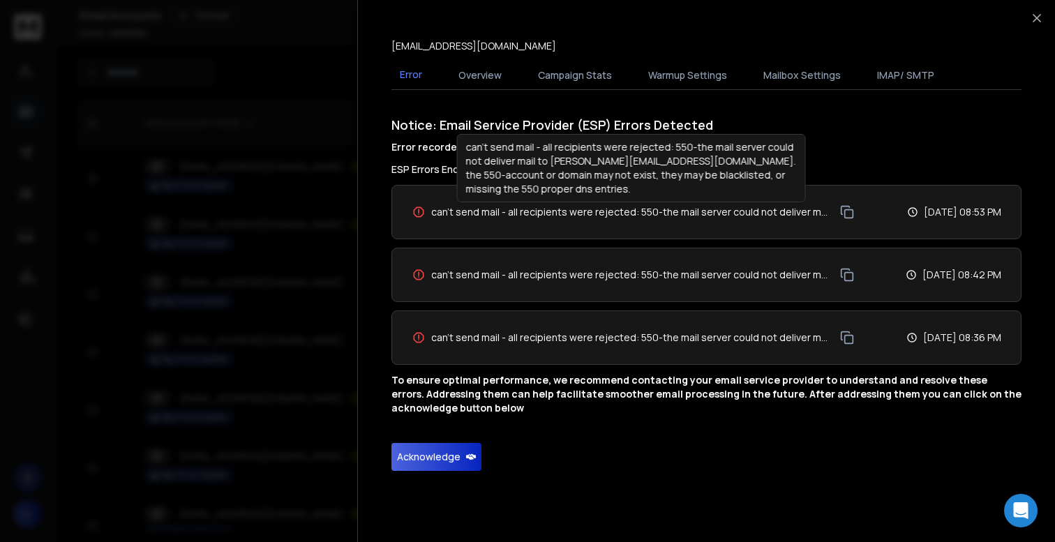
click at [118, 327] on div at bounding box center [527, 271] width 1055 height 542
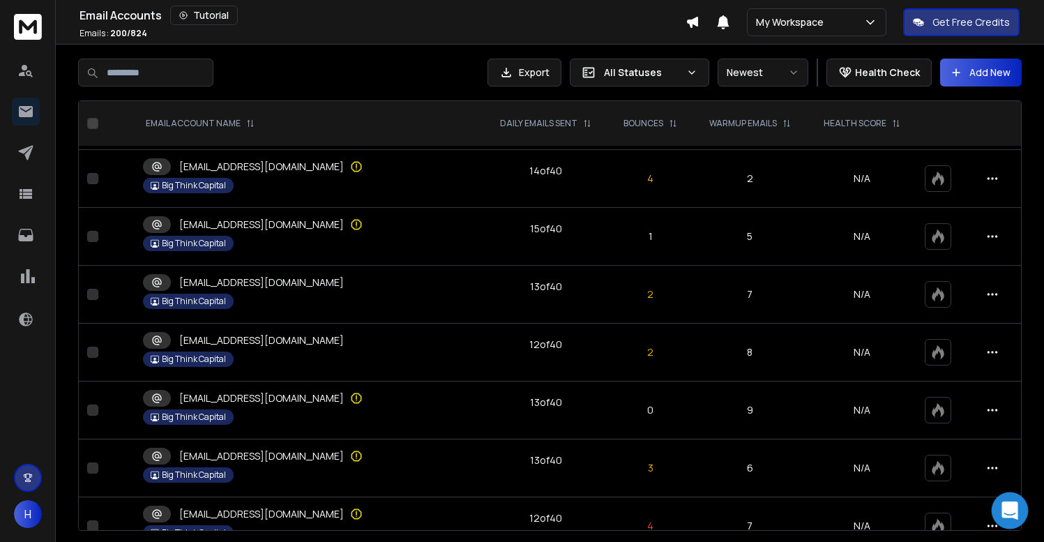
click at [1015, 499] on div "Open Intercom Messenger" at bounding box center [1010, 511] width 37 height 37
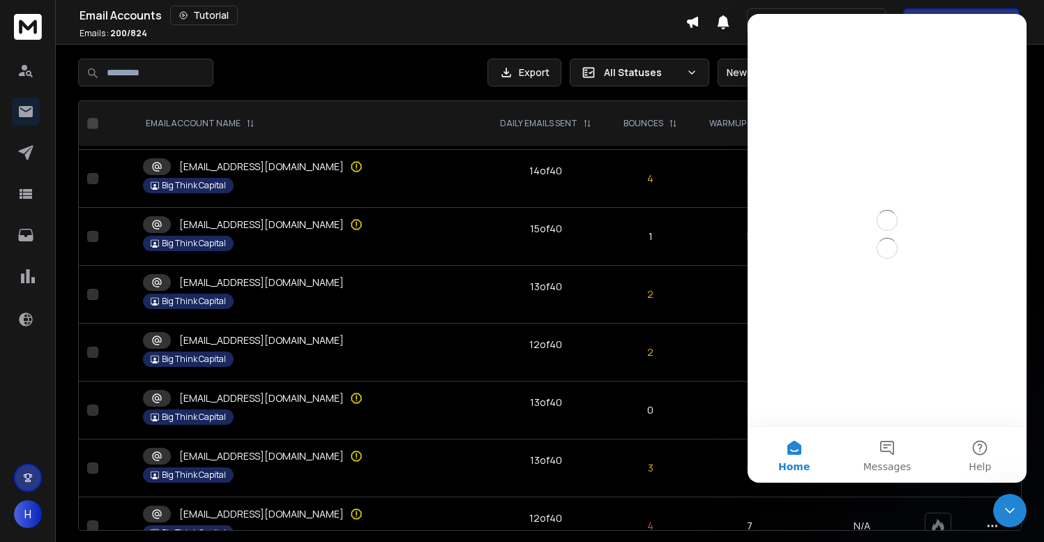
scroll to position [0, 0]
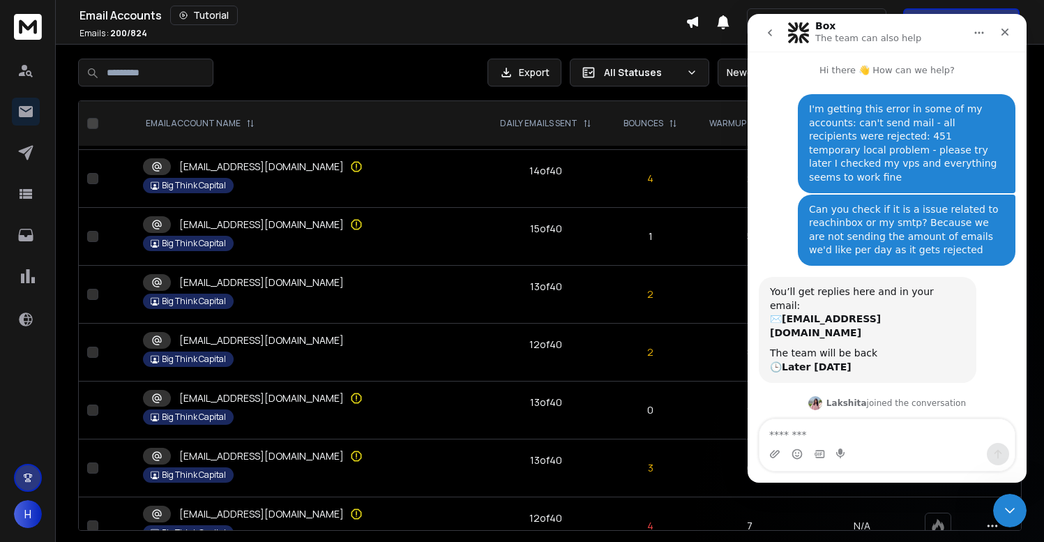
scroll to position [541, 0]
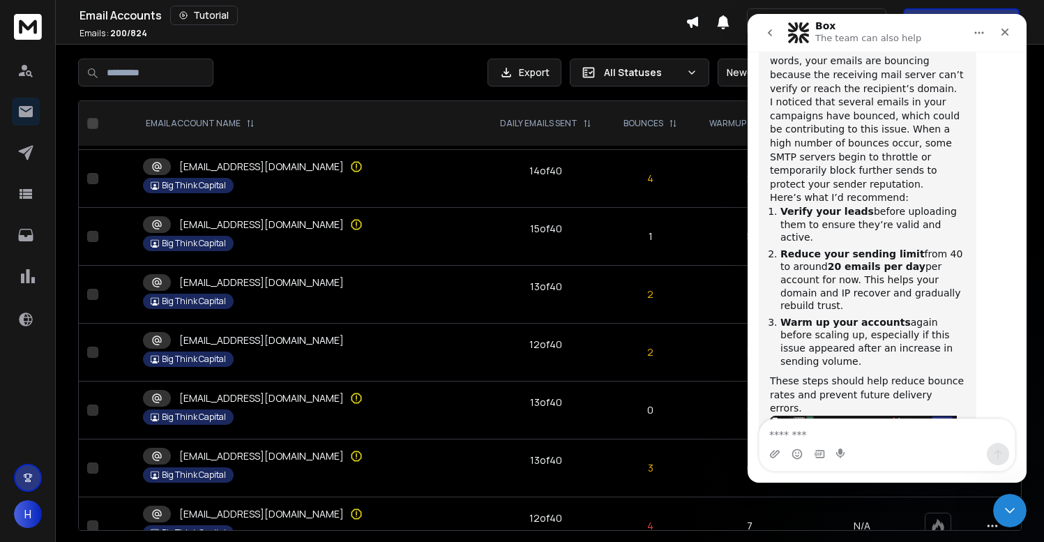
type textarea "*"
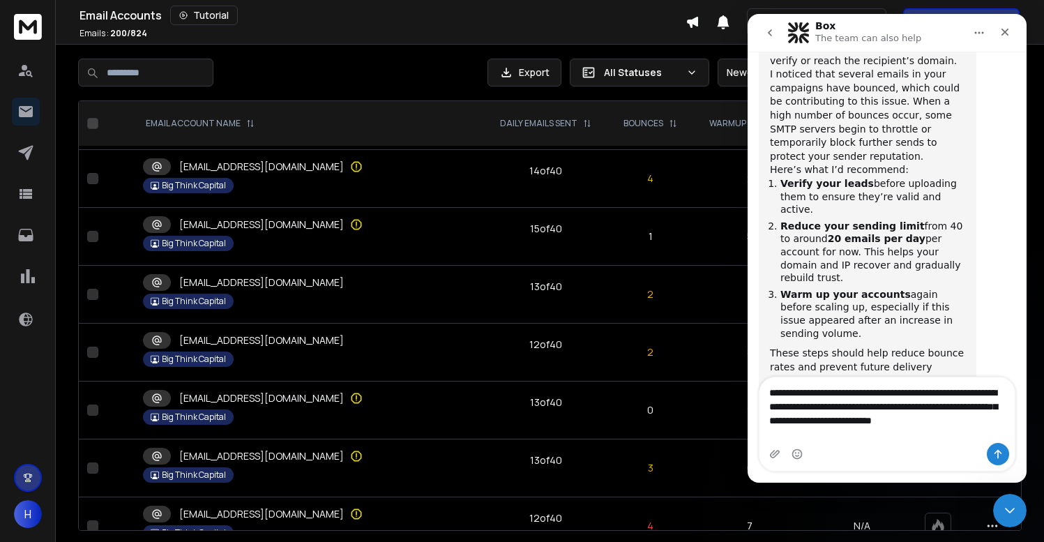
scroll to position [583, 0]
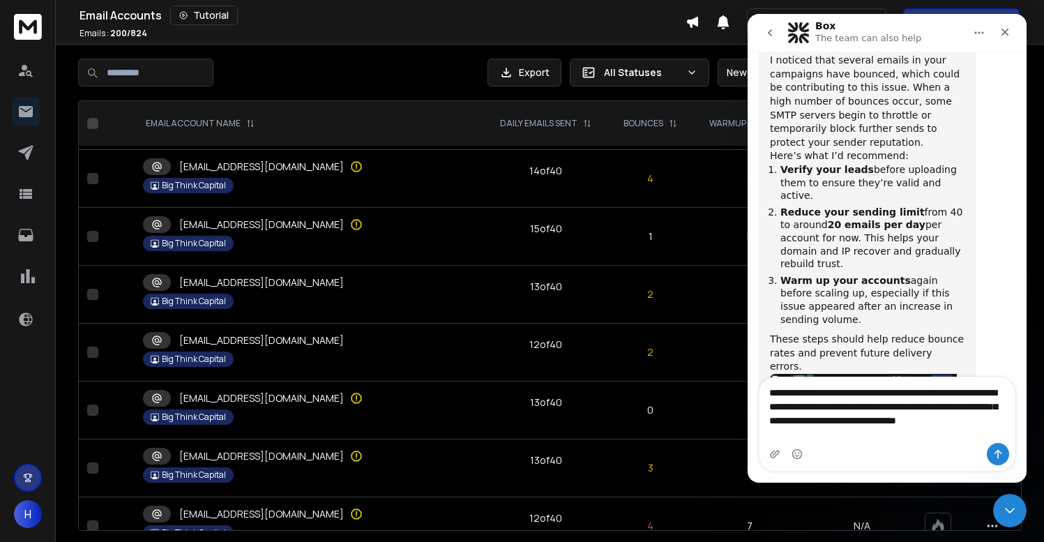
type textarea "**********"
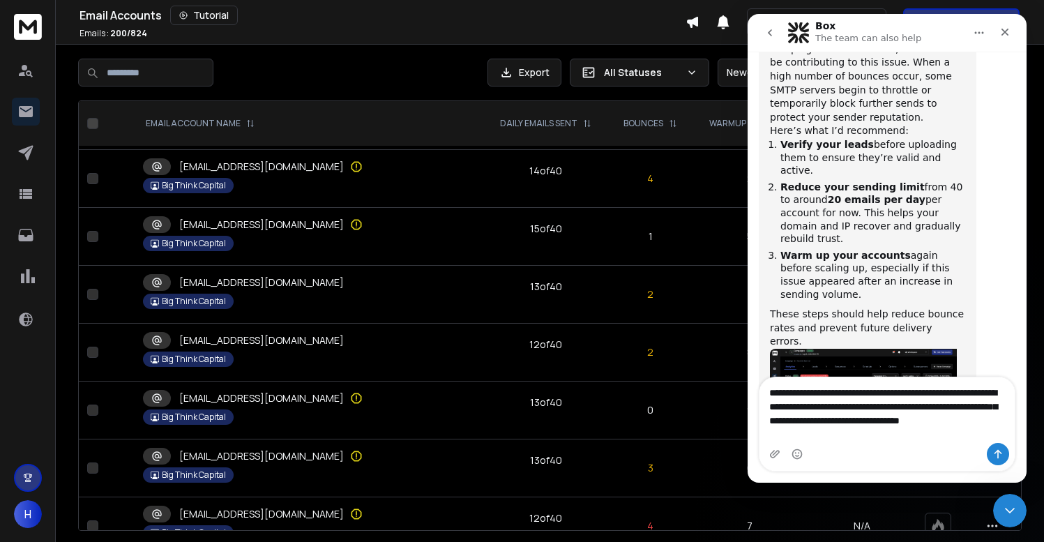
scroll to position [611, 0]
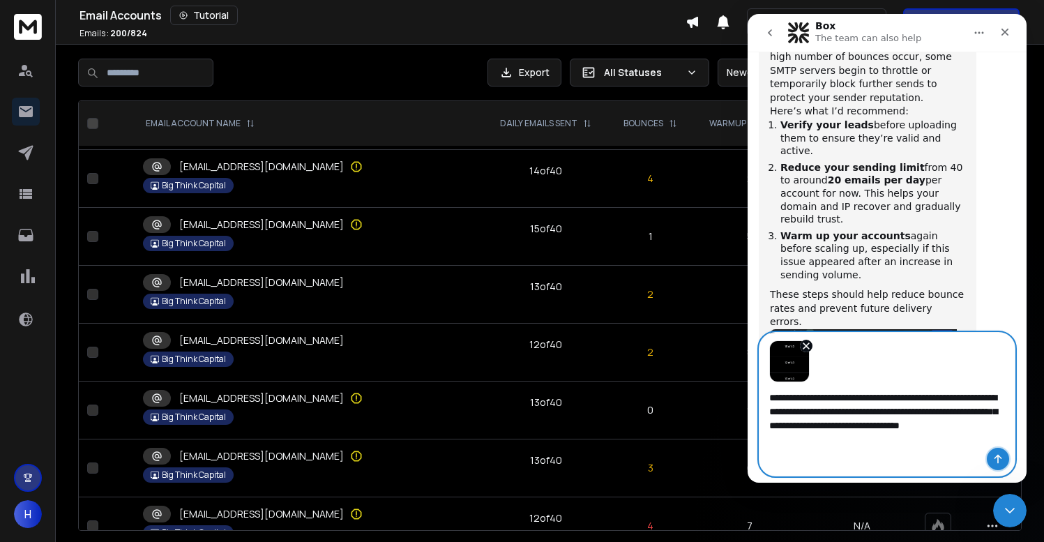
click at [998, 470] on button "Send a message…" at bounding box center [998, 459] width 22 height 22
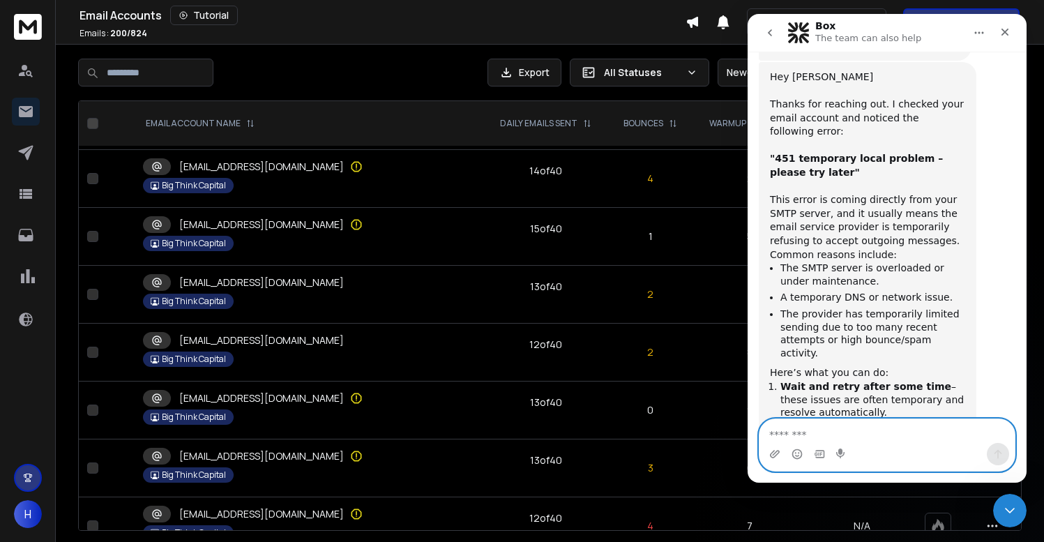
scroll to position [1351, 0]
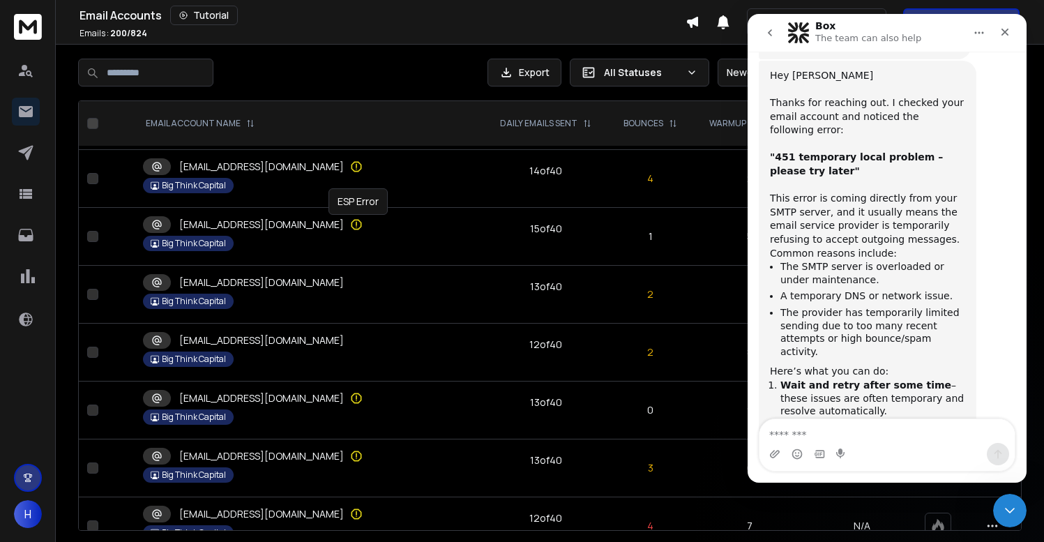
click at [355, 221] on icon at bounding box center [357, 225] width 14 height 14
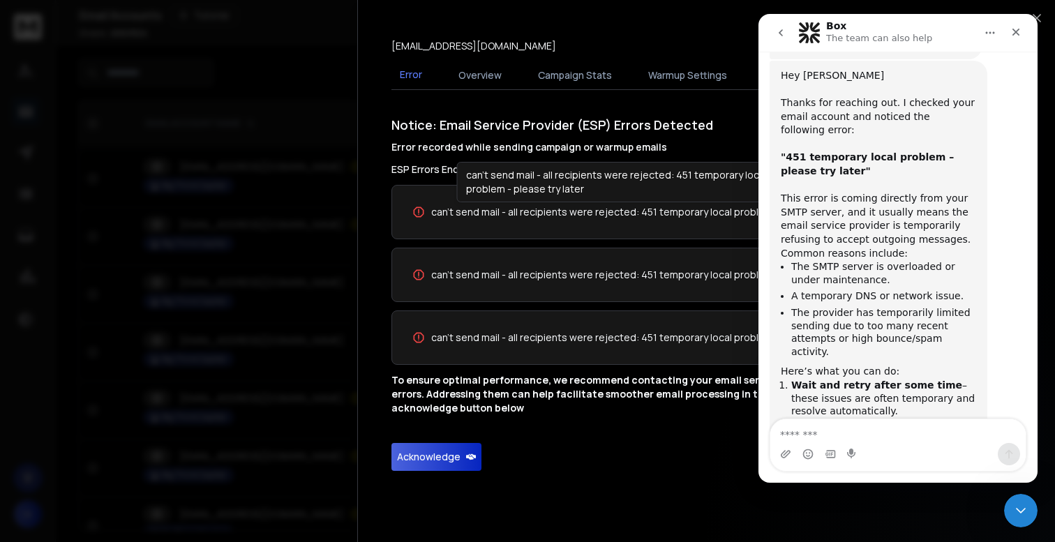
click at [526, 209] on span "can't send mail - all recipients were rejected: 451 temporary local problem - p…" at bounding box center [631, 212] width 401 height 14
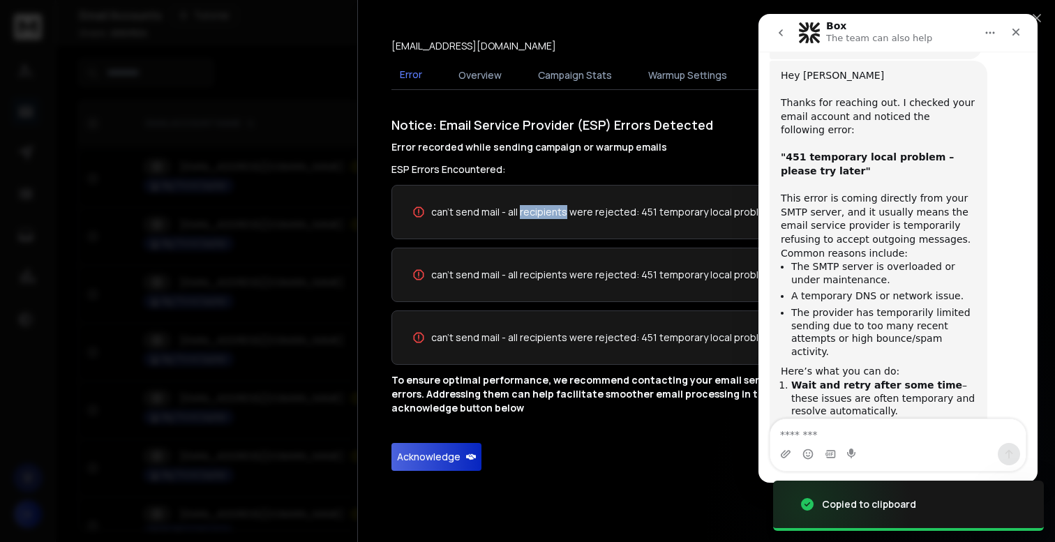
click at [526, 209] on span "can't send mail - all recipients were rejected: 451 temporary local problem - p…" at bounding box center [631, 212] width 401 height 14
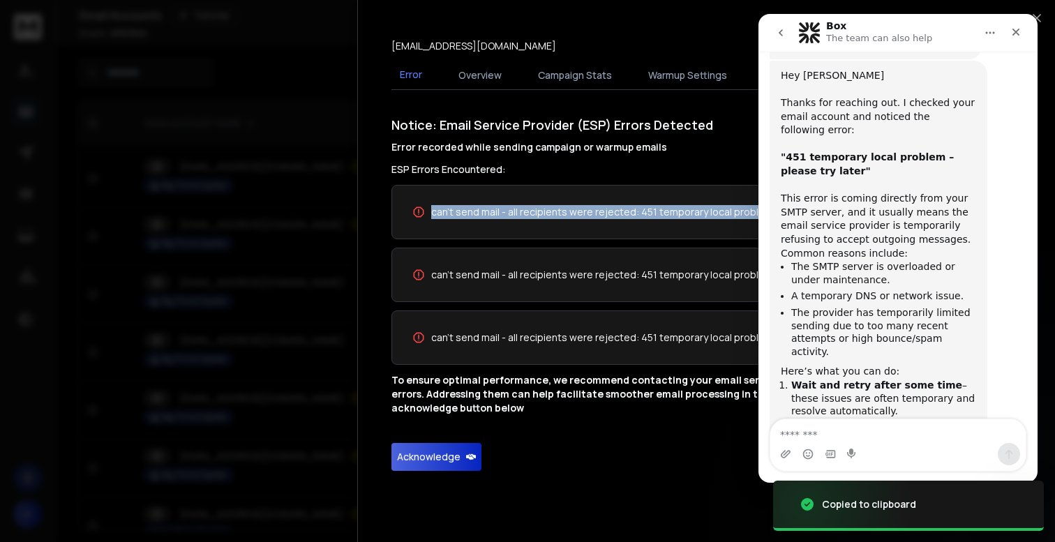
click at [526, 209] on span "can't send mail - all recipients were rejected: 451 temporary local problem - p…" at bounding box center [631, 212] width 401 height 14
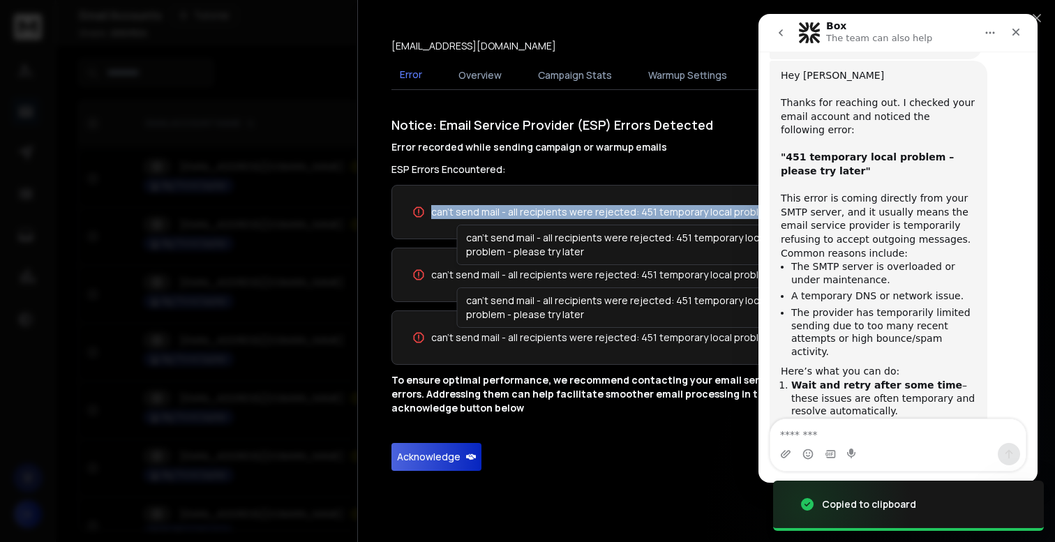
copy div "can't send mail - all recipients were rejected: 451 temporary local problem - p…"
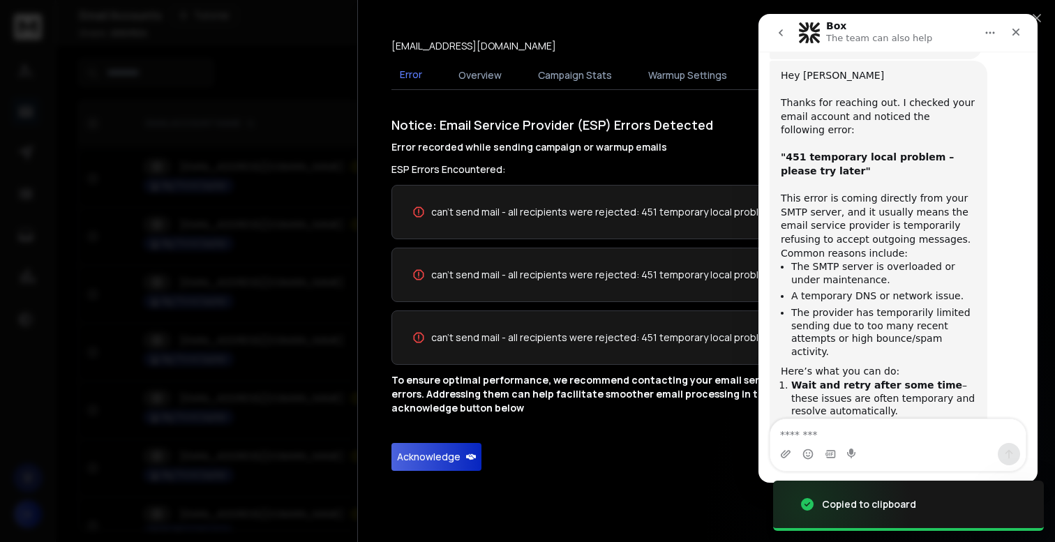
click at [92, 124] on div at bounding box center [527, 271] width 1055 height 542
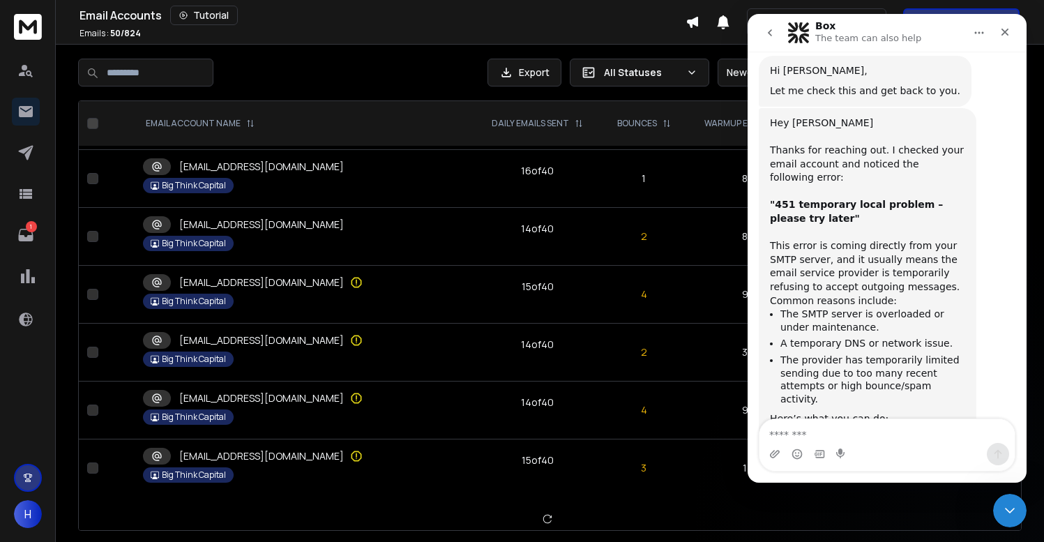
click at [344, 347] on p "[EMAIL_ADDRESS][DOMAIN_NAME]" at bounding box center [261, 340] width 165 height 14
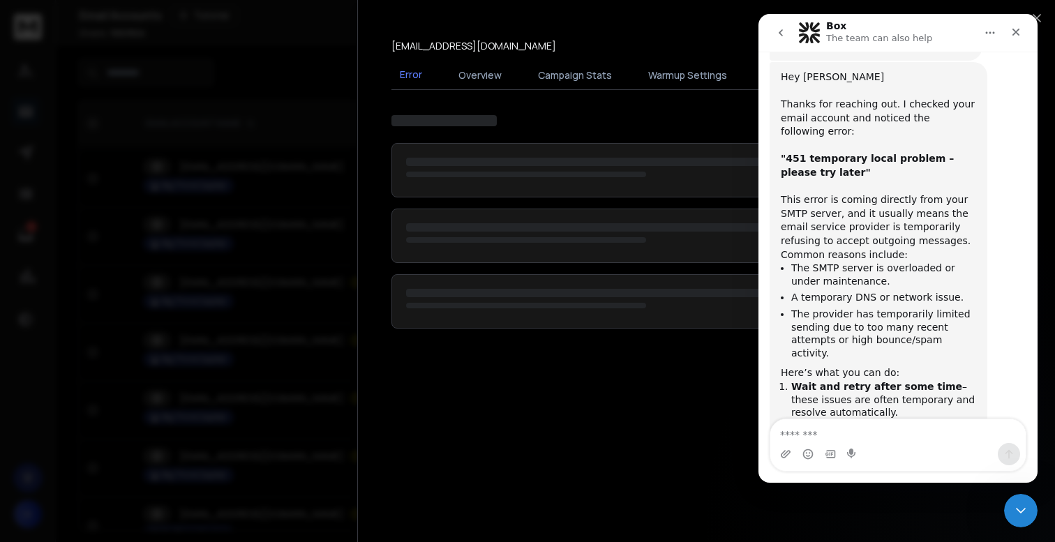
scroll to position [1351, 0]
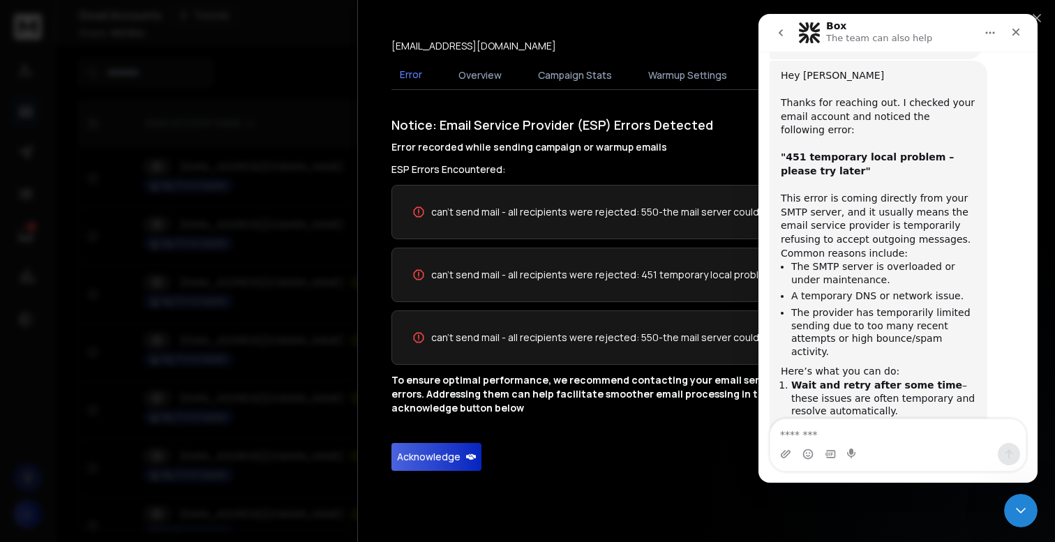
click at [650, 70] on button "Warmup Settings" at bounding box center [688, 75] width 96 height 31
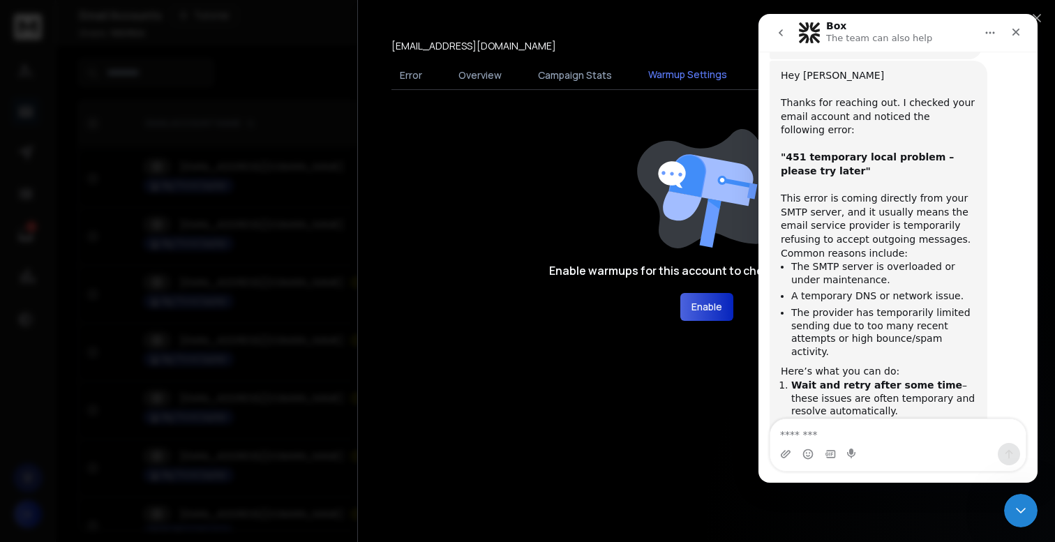
click at [426, 70] on button "Error" at bounding box center [410, 75] width 39 height 31
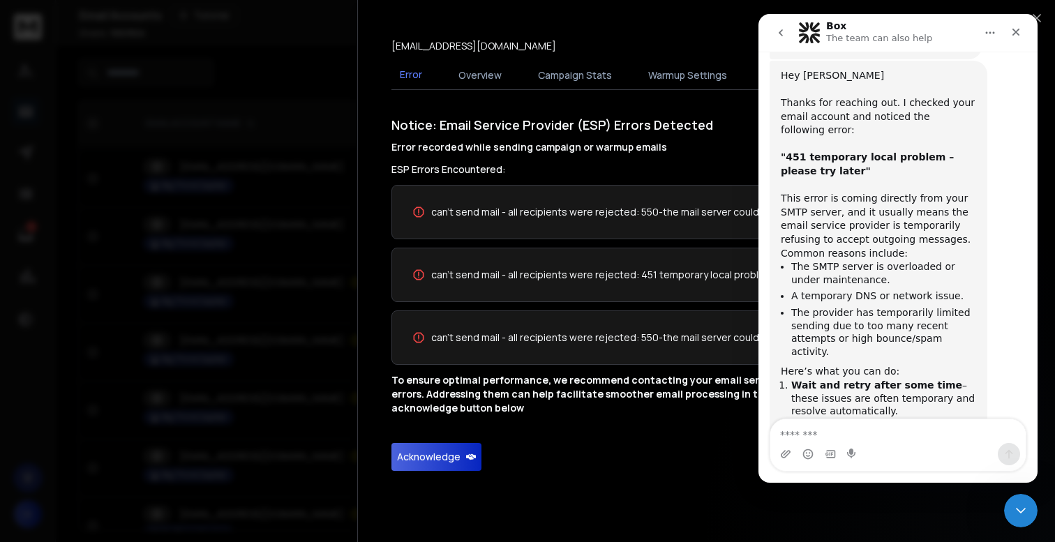
click at [419, 67] on button "Error" at bounding box center [410, 75] width 39 height 32
click at [285, 212] on div at bounding box center [527, 271] width 1055 height 542
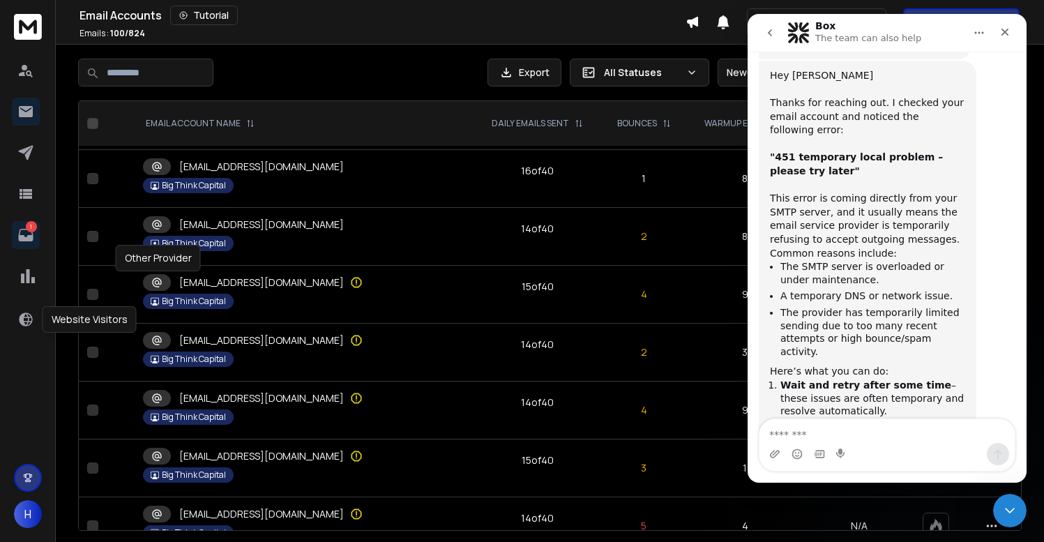
click at [27, 238] on icon at bounding box center [25, 235] width 15 height 13
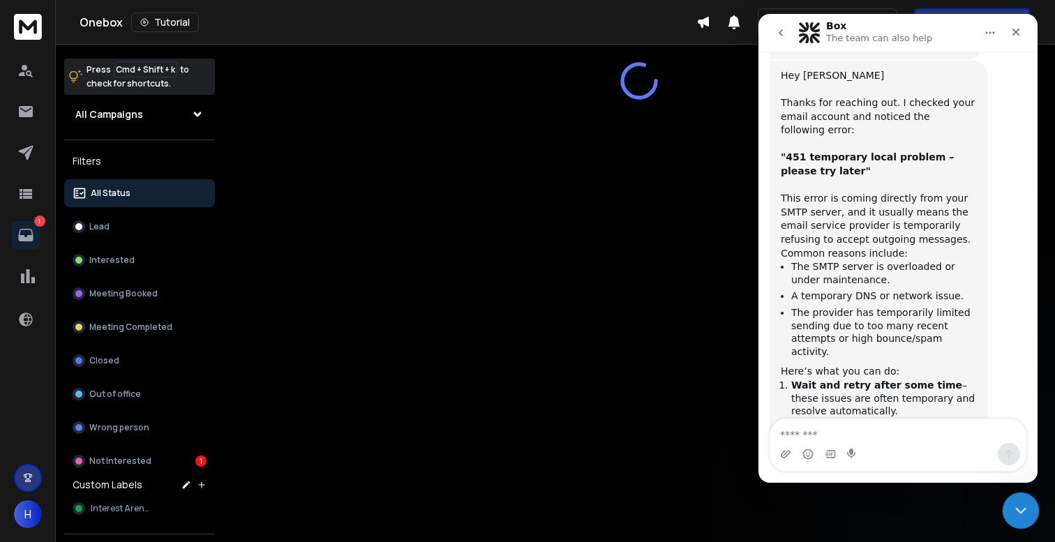
click at [1015, 505] on icon "Close Intercom Messenger" at bounding box center [1018, 508] width 17 height 17
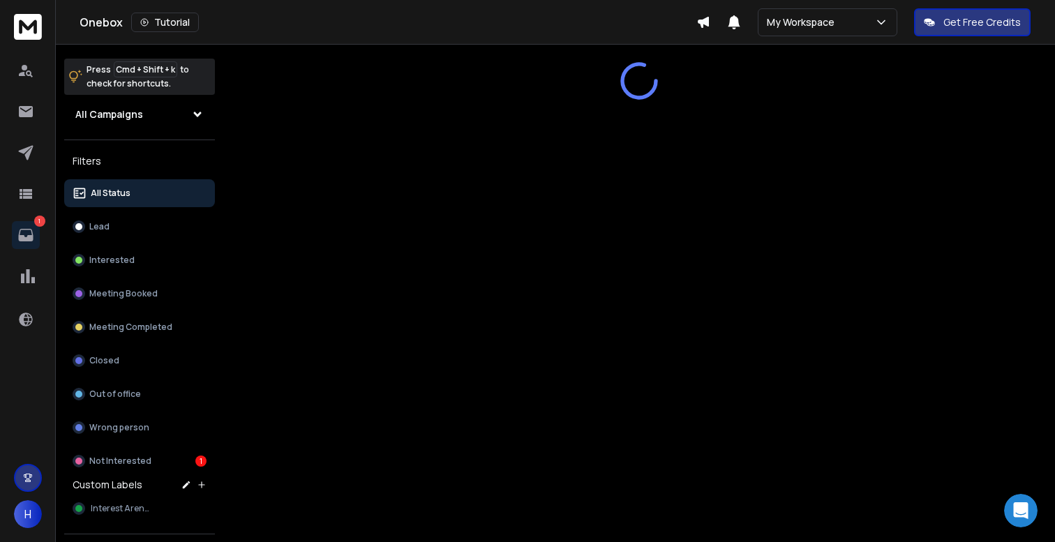
scroll to position [1351, 0]
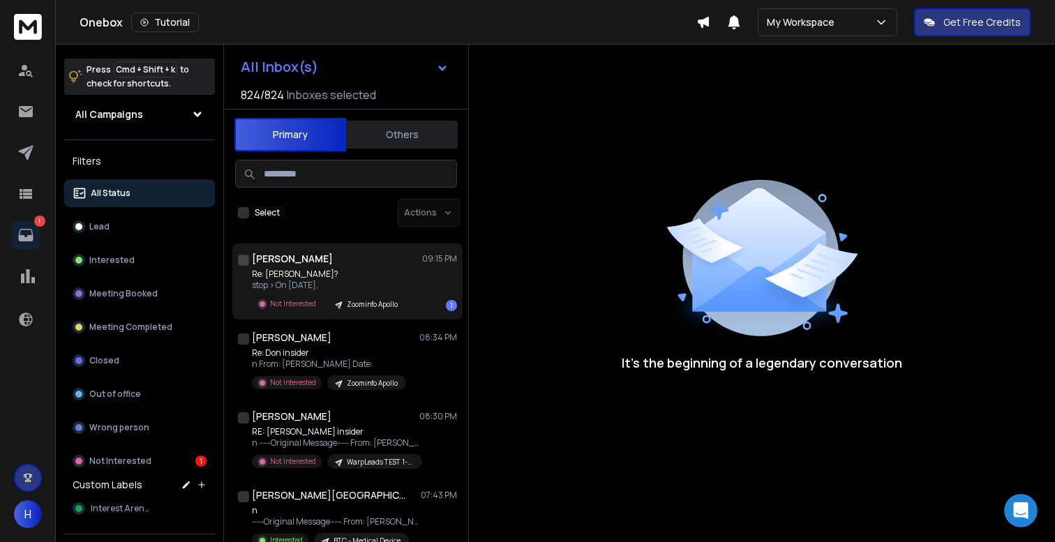
click at [385, 264] on div "DAVID KENT 09:15 PM" at bounding box center [354, 259] width 205 height 14
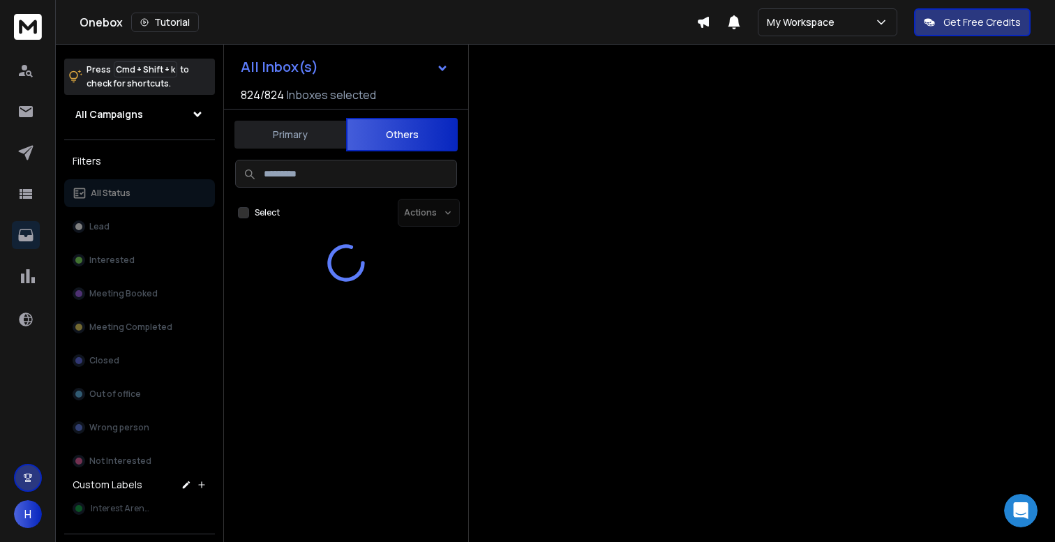
click at [383, 140] on button "Others" at bounding box center [402, 134] width 112 height 33
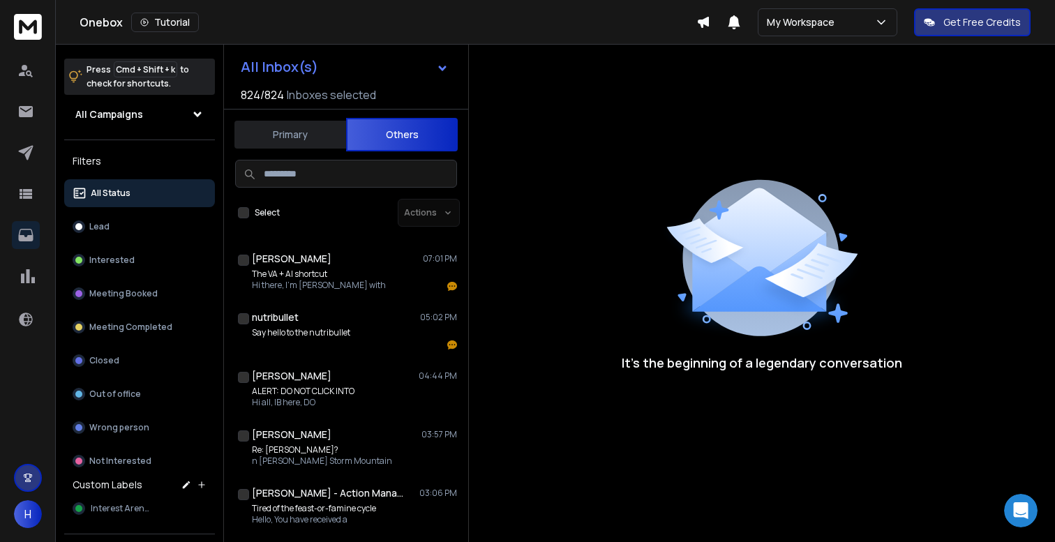
click at [278, 134] on button "Primary" at bounding box center [290, 134] width 112 height 31
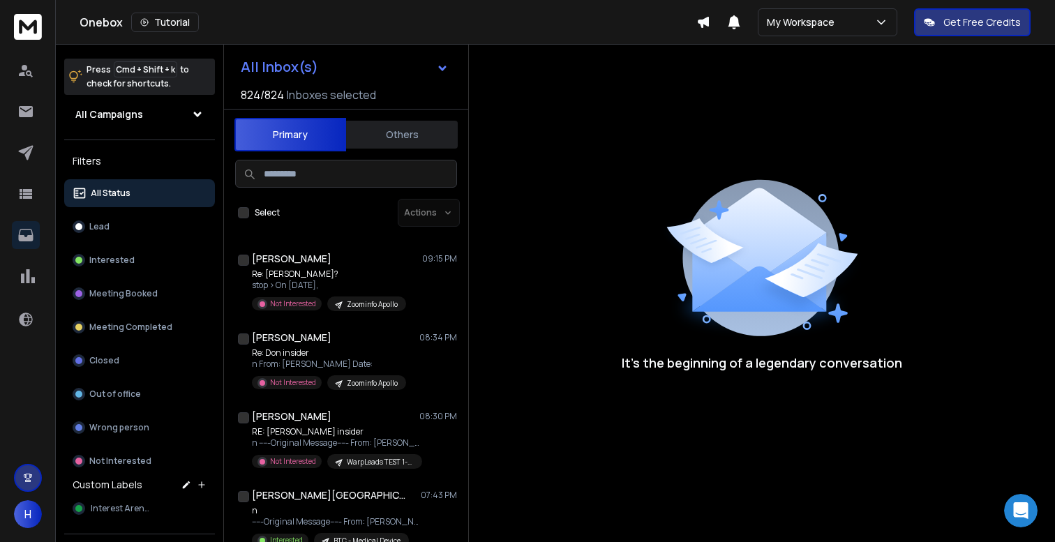
drag, startPoint x: 465, startPoint y: 144, endPoint x: 428, endPoint y: 135, distance: 38.8
click at [464, 143] on div "Primary Others Select Actions DAVID KENT 09:15 PM Re: Dave? stop > On Oct 14, N…" at bounding box center [346, 381] width 244 height 521
click at [427, 136] on button "Others" at bounding box center [402, 134] width 112 height 31
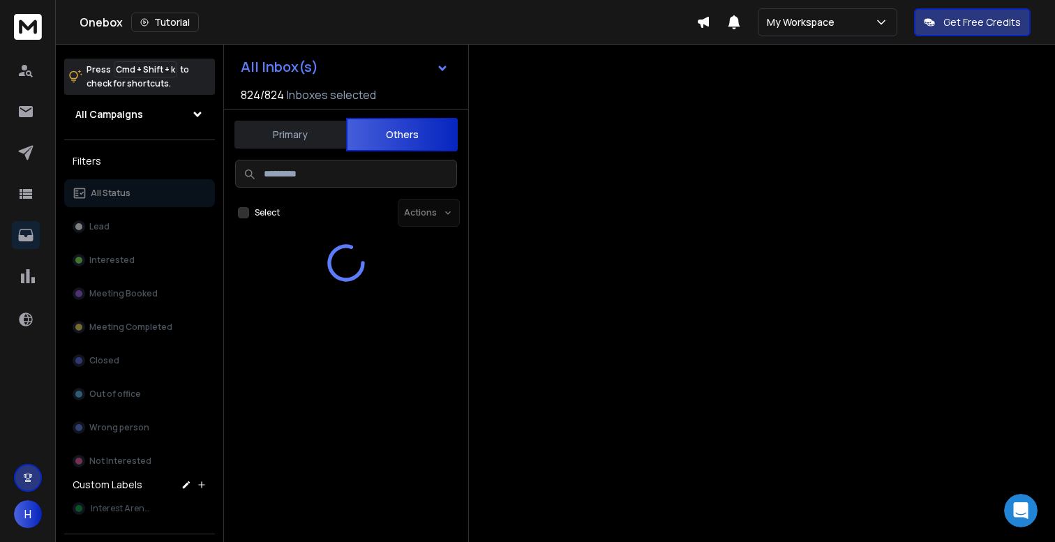
drag, startPoint x: 427, startPoint y: 136, endPoint x: 342, endPoint y: 135, distance: 85.1
click at [426, 136] on button "Others" at bounding box center [402, 134] width 112 height 33
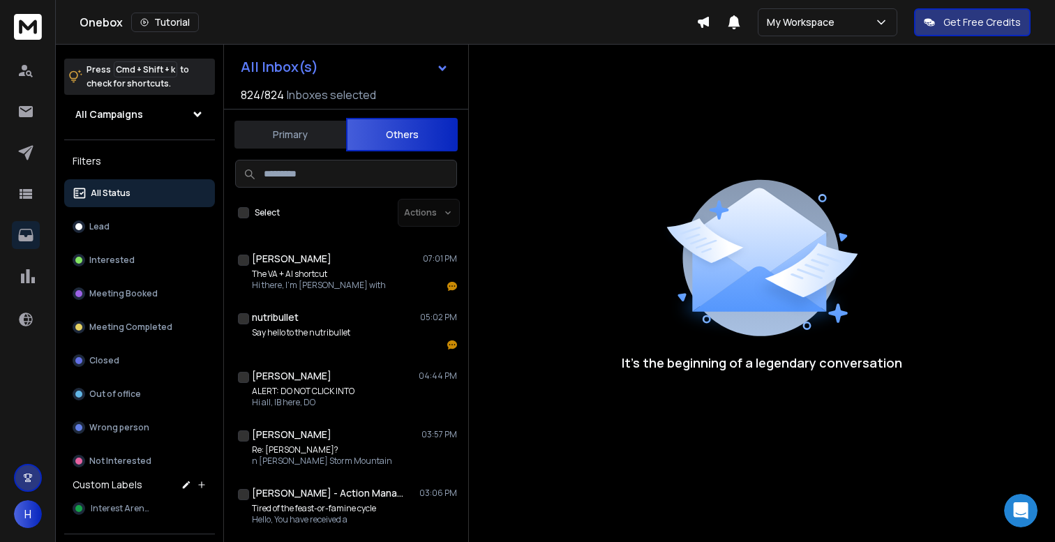
click at [280, 130] on button "Primary" at bounding box center [290, 134] width 112 height 31
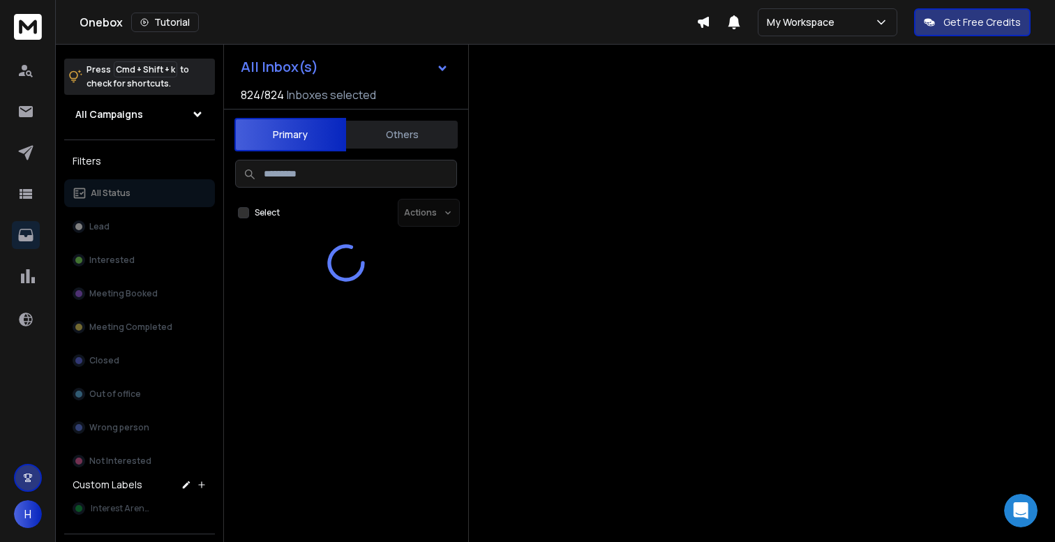
click at [283, 133] on button "Primary" at bounding box center [290, 134] width 112 height 33
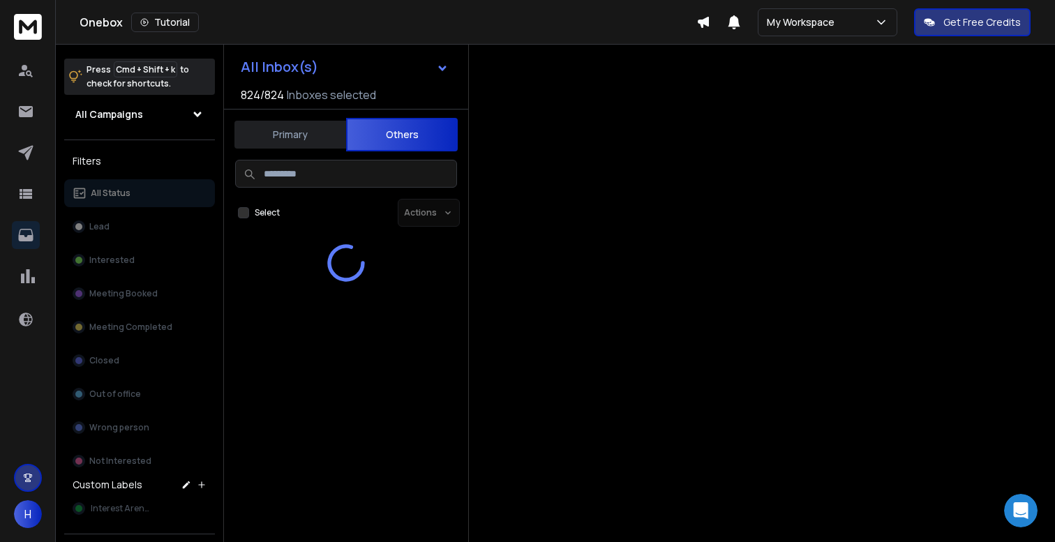
click at [386, 138] on button "Others" at bounding box center [402, 134] width 112 height 33
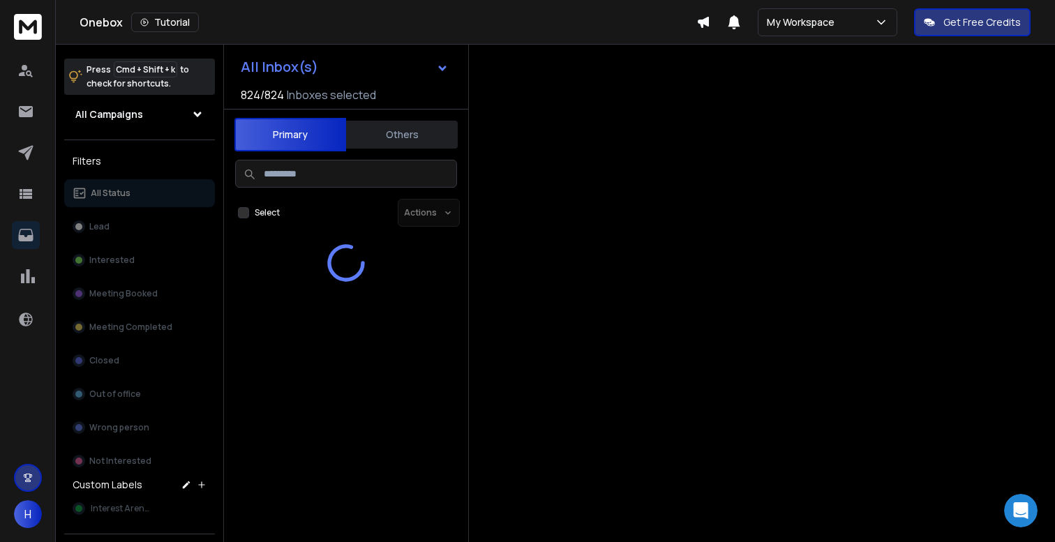
click at [279, 134] on button "Primary" at bounding box center [290, 134] width 112 height 33
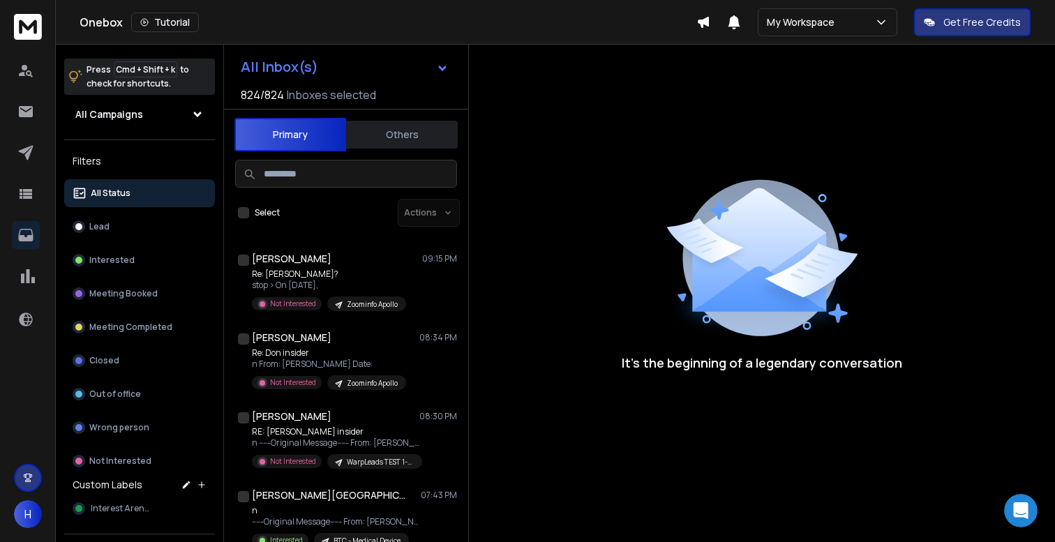
click at [392, 133] on button "Others" at bounding box center [402, 134] width 112 height 31
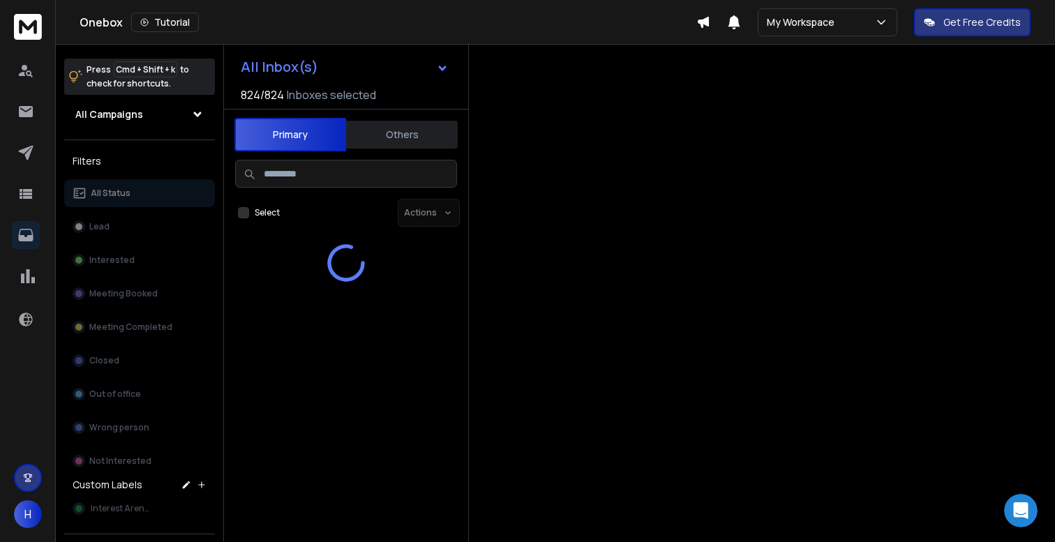
click at [299, 133] on button "Primary" at bounding box center [290, 134] width 112 height 33
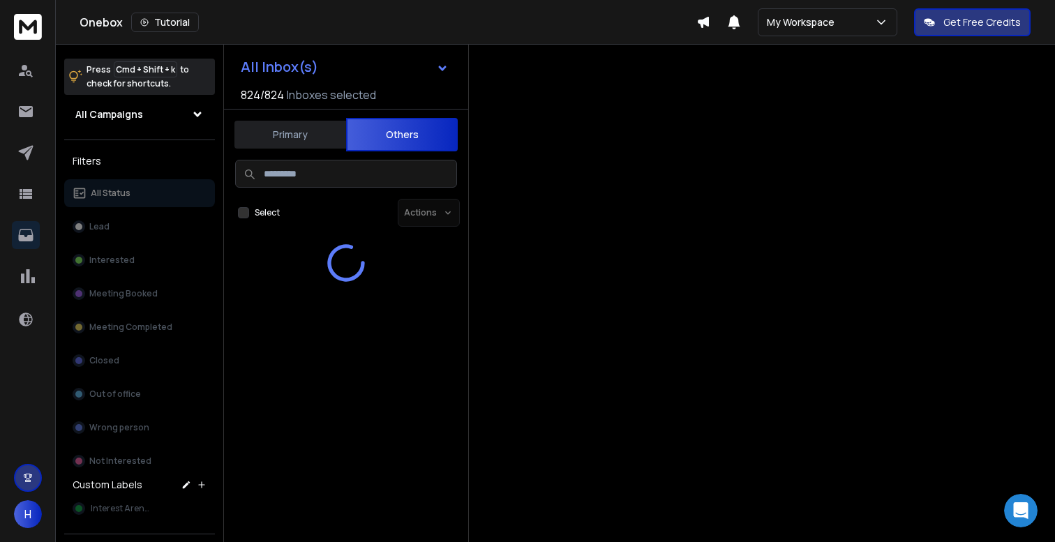
click at [368, 142] on button "Others" at bounding box center [402, 134] width 112 height 33
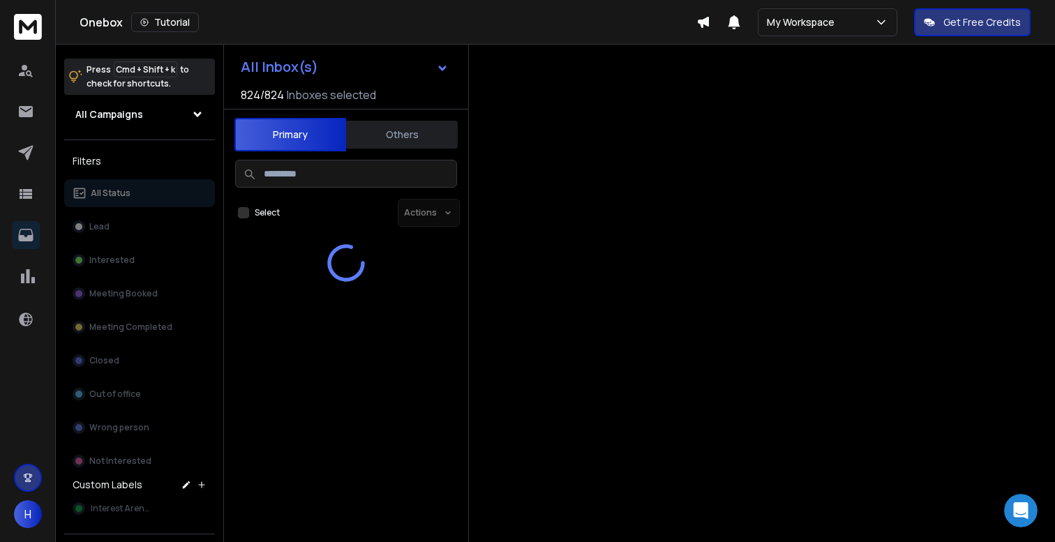
click at [277, 144] on button "Primary" at bounding box center [290, 134] width 112 height 33
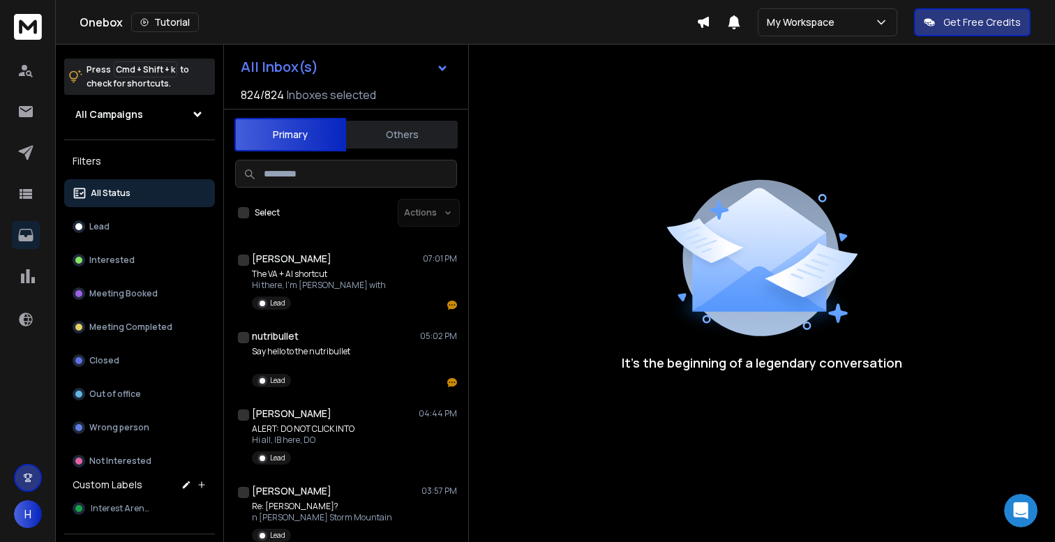
click at [369, 134] on button "Others" at bounding box center [402, 134] width 112 height 31
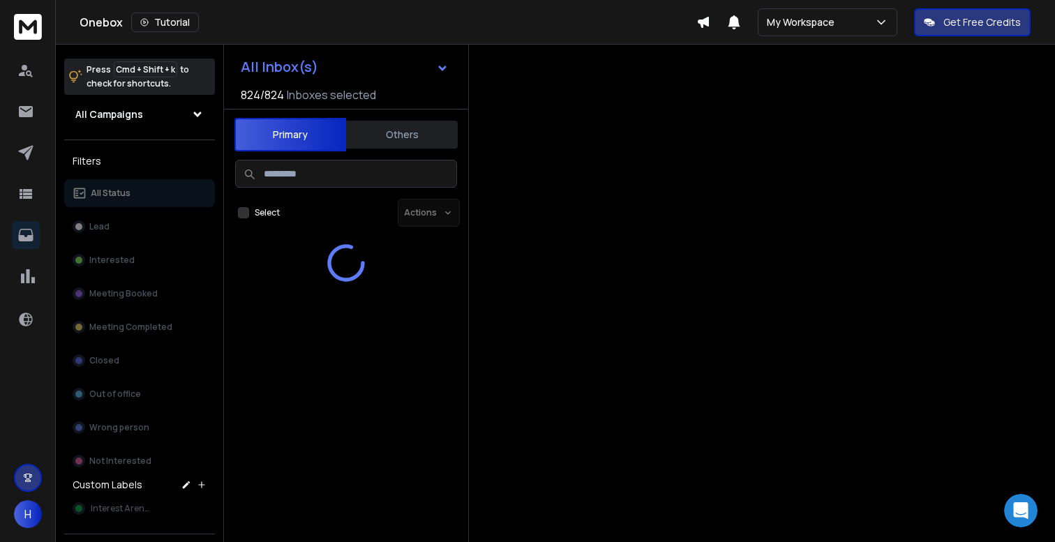
click at [302, 140] on button "Primary" at bounding box center [290, 134] width 112 height 33
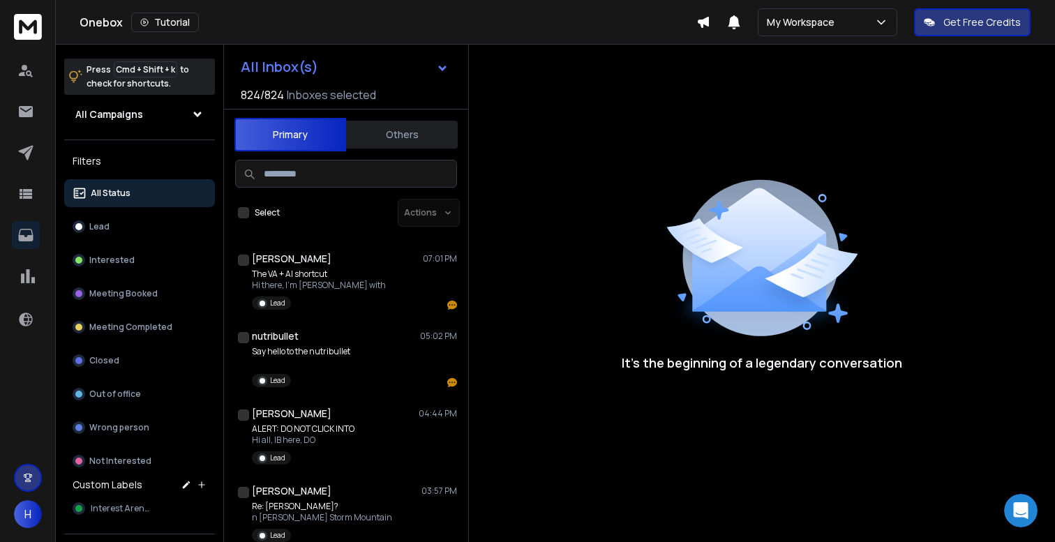
click at [403, 147] on button "Others" at bounding box center [402, 134] width 112 height 31
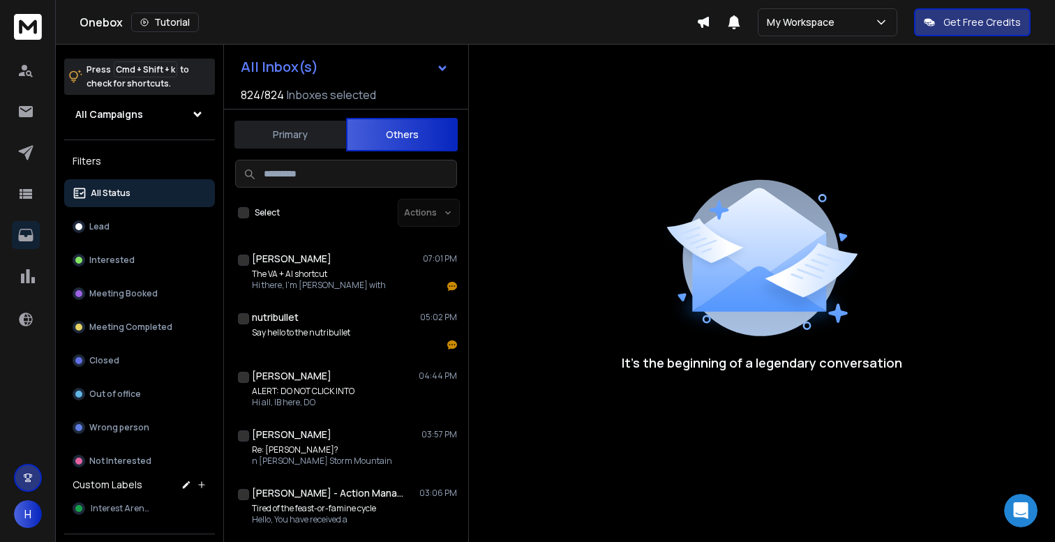
click at [294, 130] on button "Primary" at bounding box center [290, 134] width 112 height 31
